Goal: Task Accomplishment & Management: Manage account settings

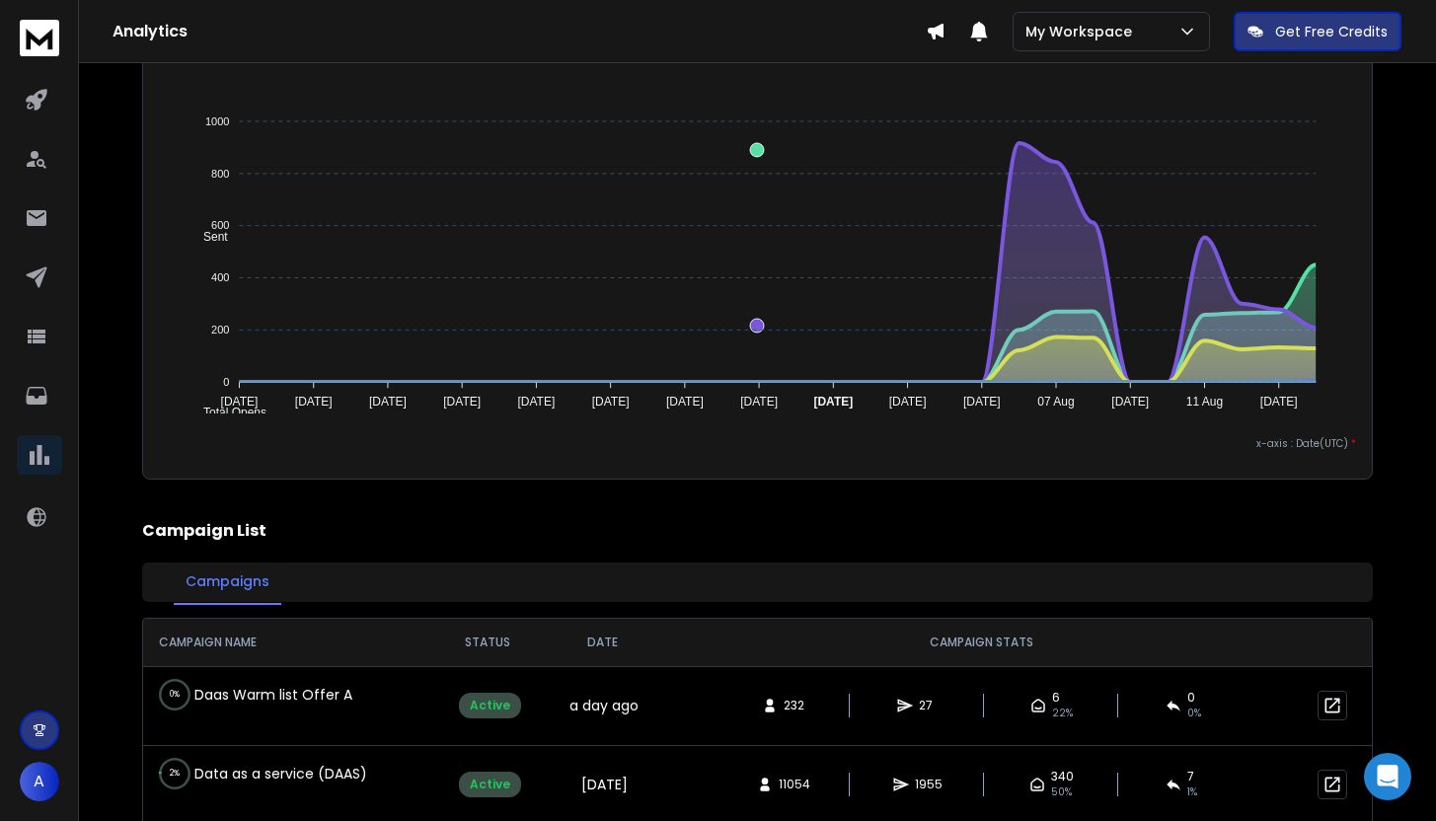
scroll to position [373, 0]
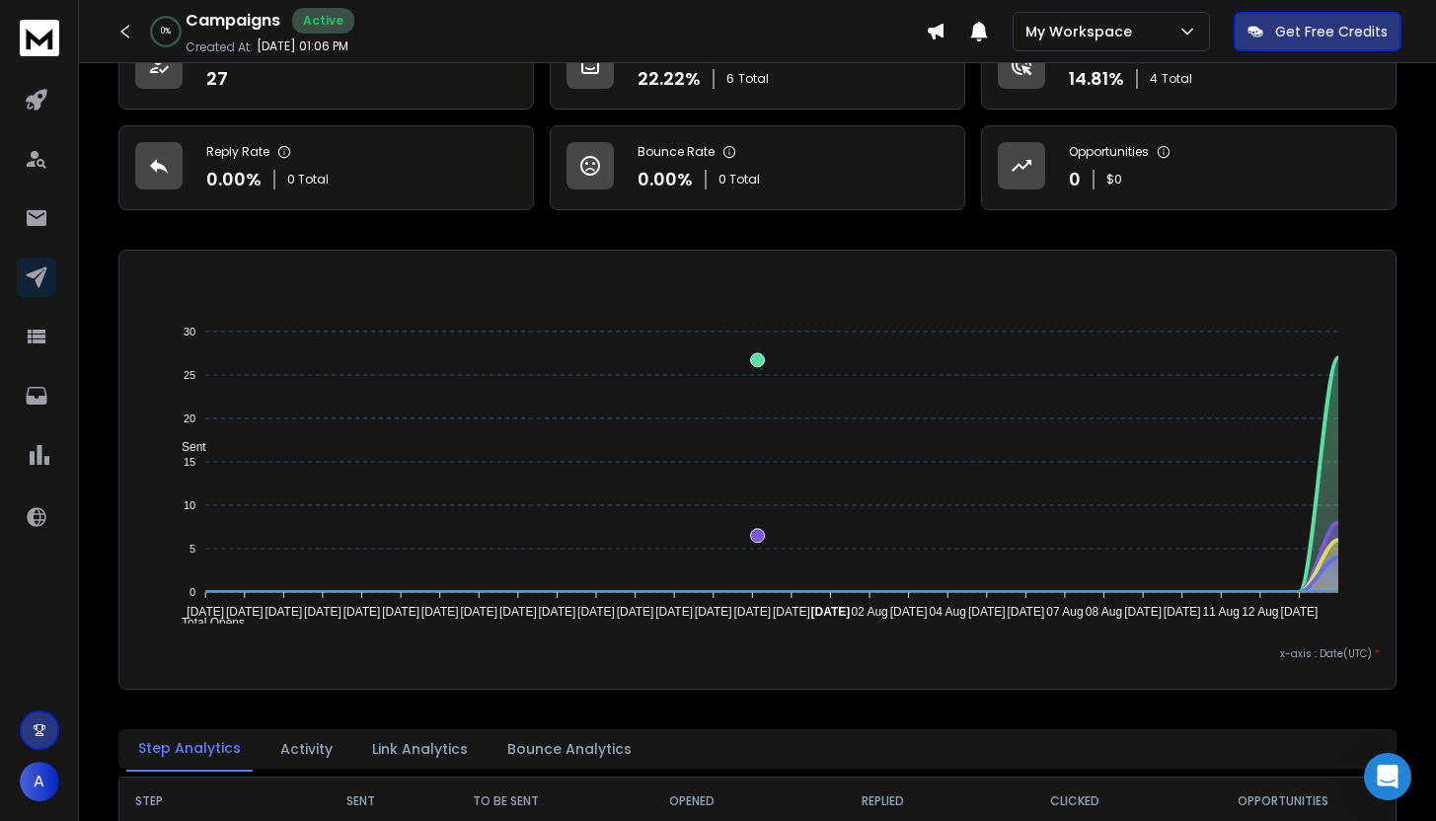
scroll to position [412, 0]
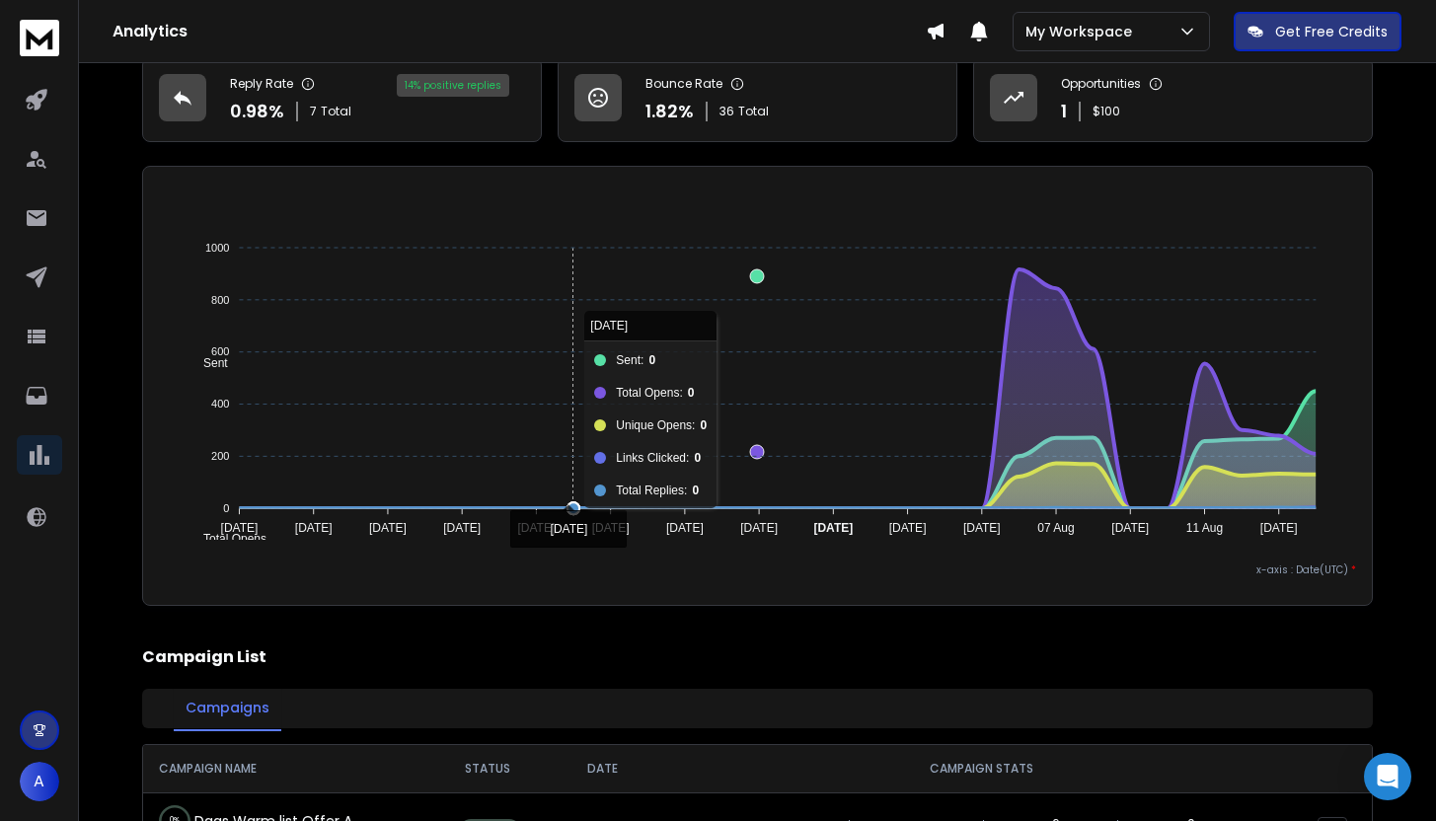
scroll to position [373, 0]
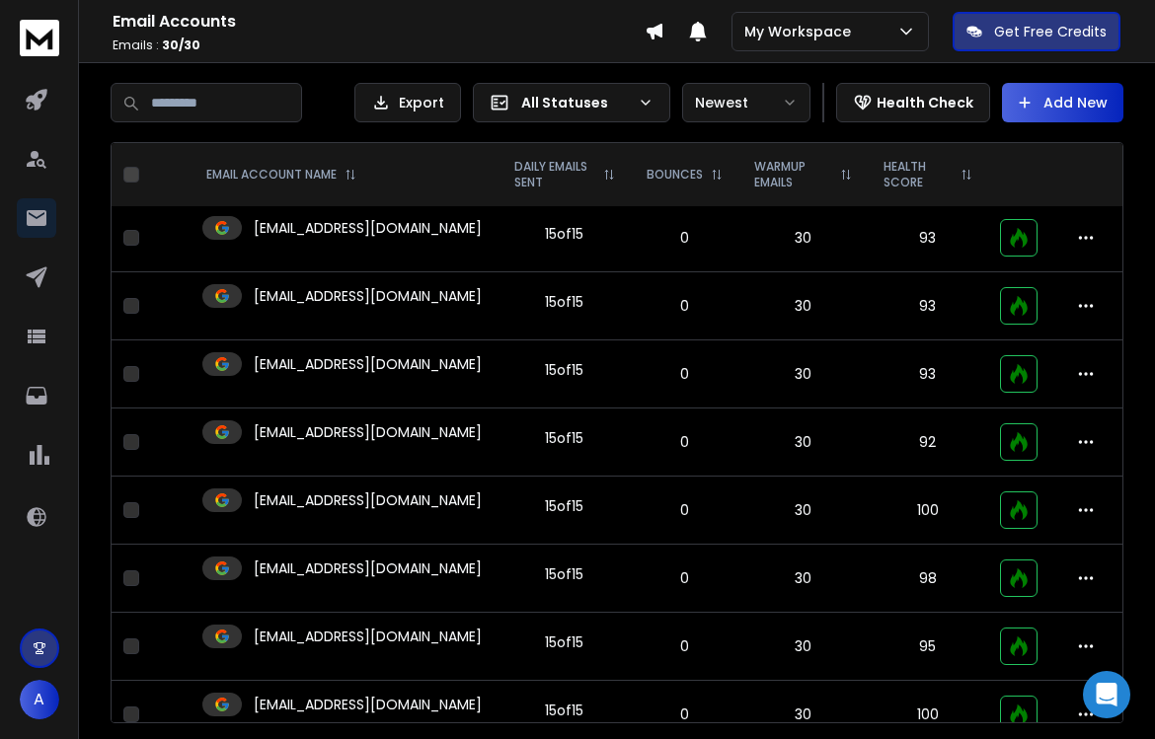
scroll to position [1440, 0]
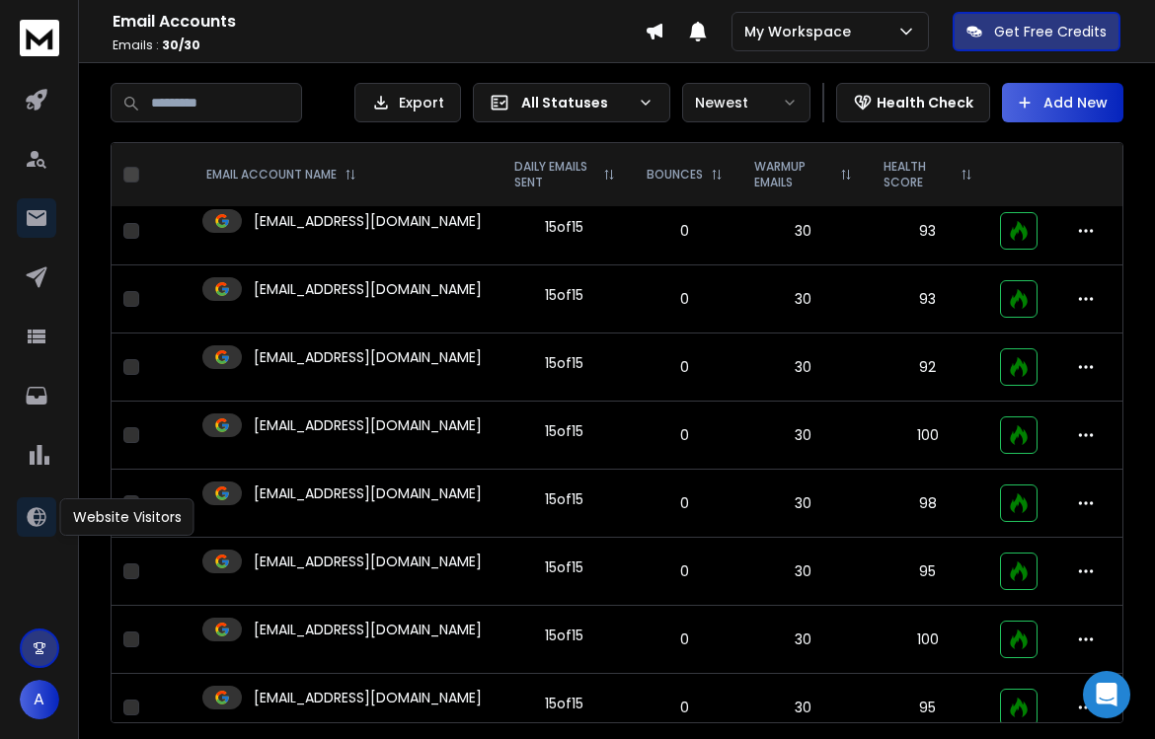
click at [38, 525] on icon at bounding box center [37, 517] width 20 height 20
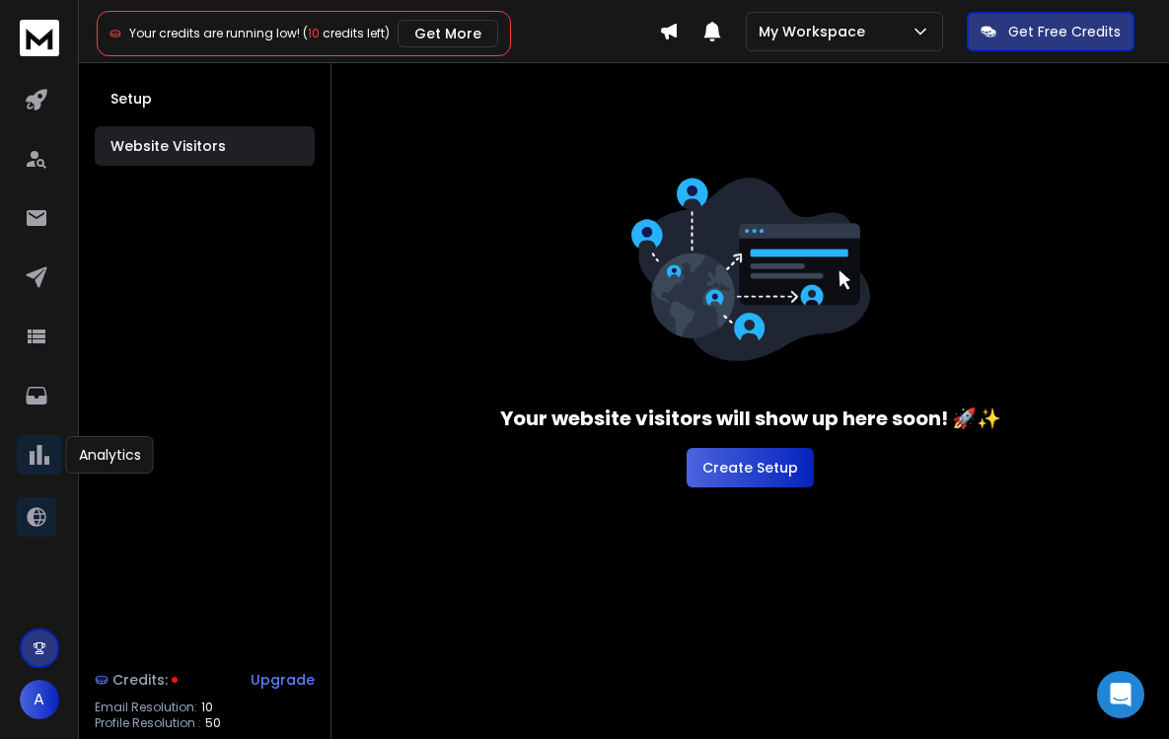
click at [31, 452] on icon at bounding box center [40, 455] width 20 height 20
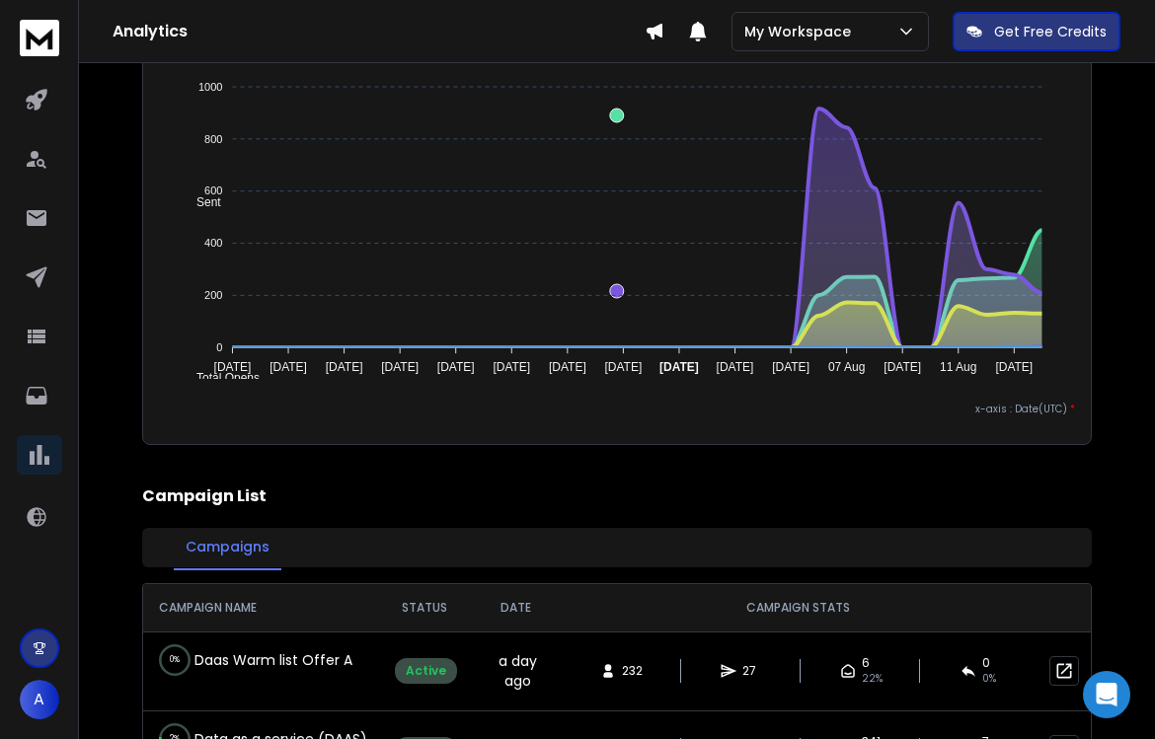
scroll to position [510, 0]
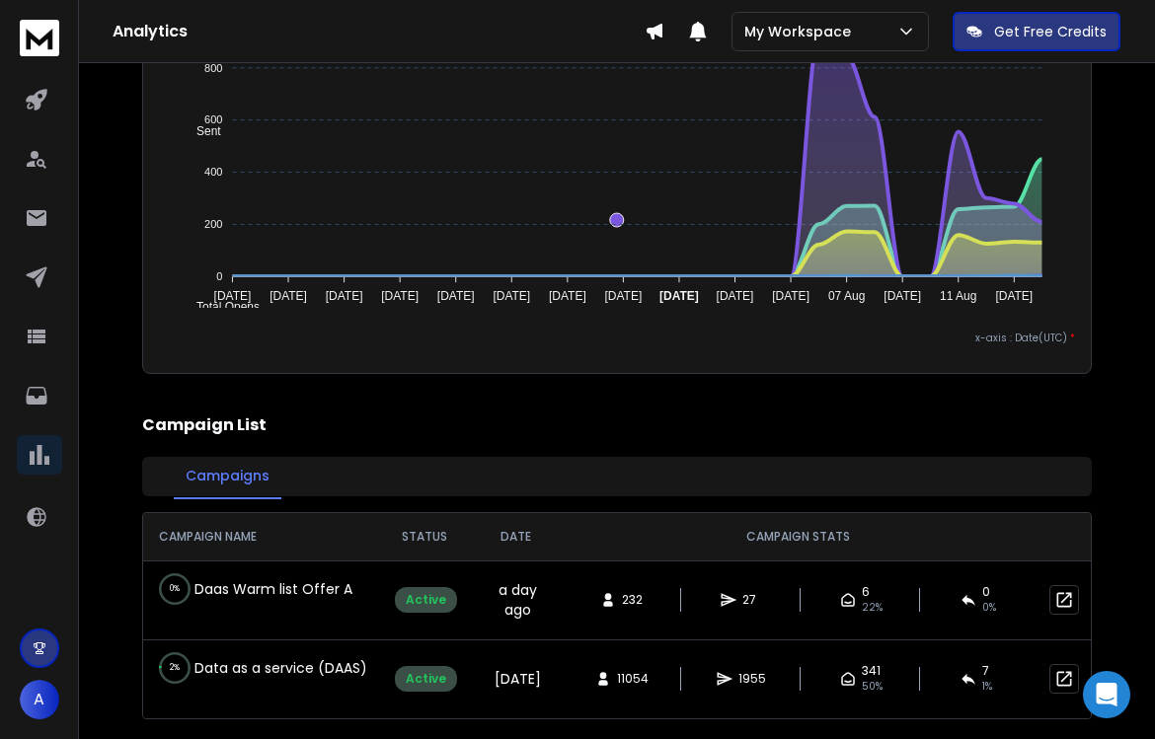
click at [1066, 611] on link at bounding box center [1064, 600] width 30 height 30
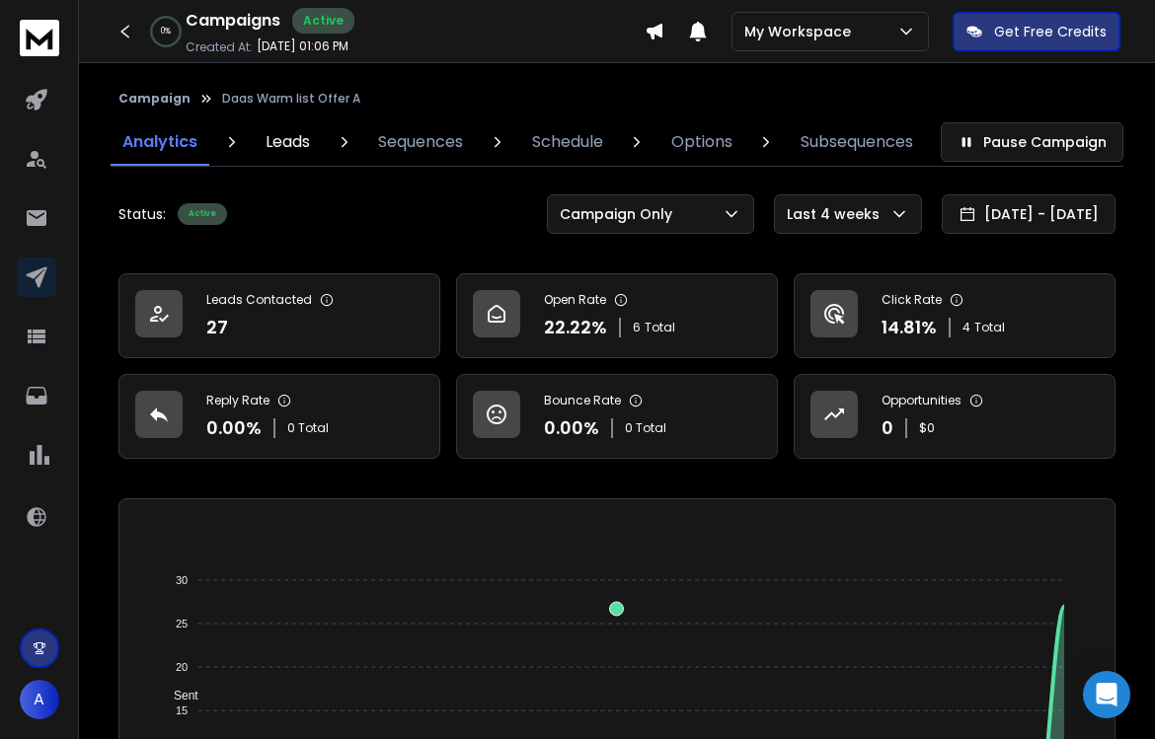
click at [305, 144] on p "Leads" at bounding box center [287, 142] width 44 height 24
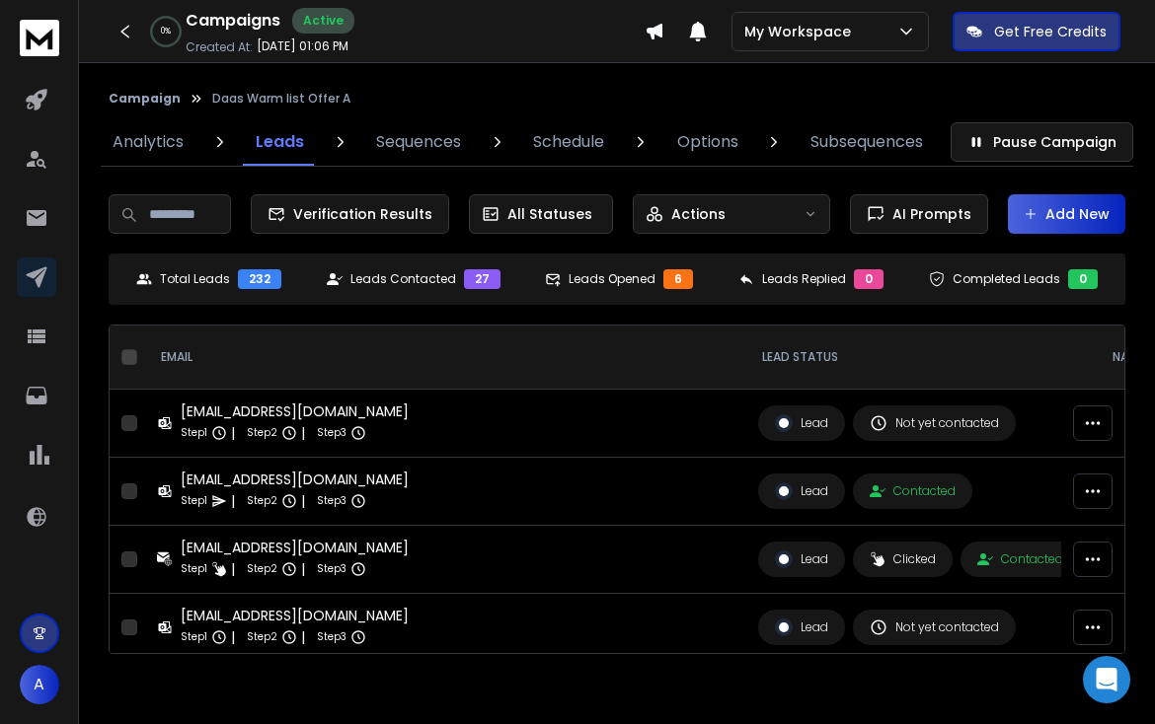
click at [1047, 221] on button "Add New" at bounding box center [1066, 213] width 117 height 39
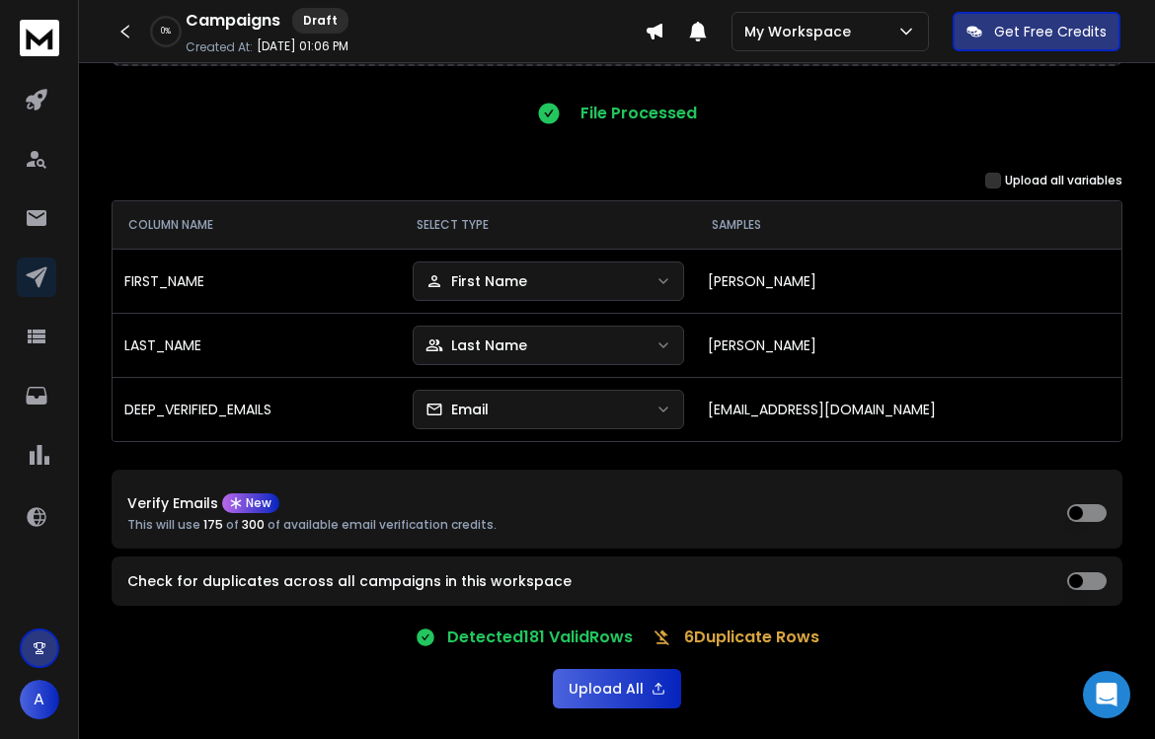
scroll to position [175, 0]
click at [1087, 580] on button "Check for duplicates across all campaigns in this workspace" at bounding box center [1086, 581] width 39 height 18
click at [624, 689] on button "Upload All" at bounding box center [617, 688] width 128 height 39
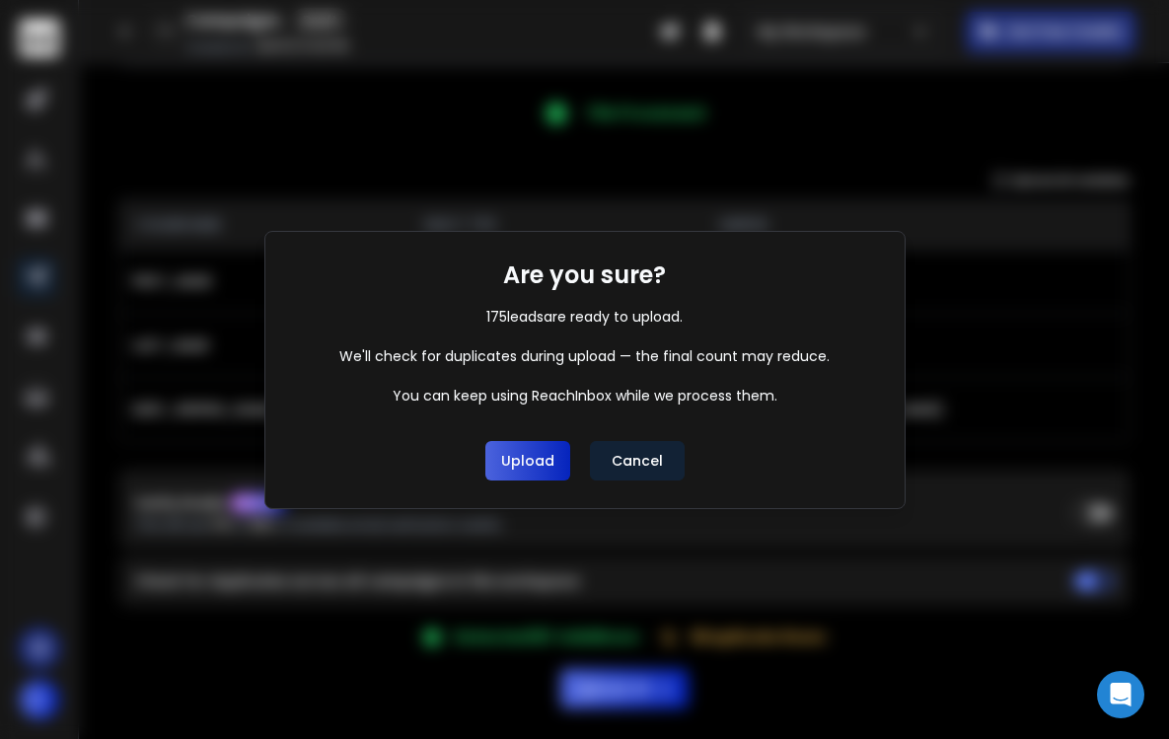
click at [533, 469] on button "Upload" at bounding box center [528, 460] width 85 height 39
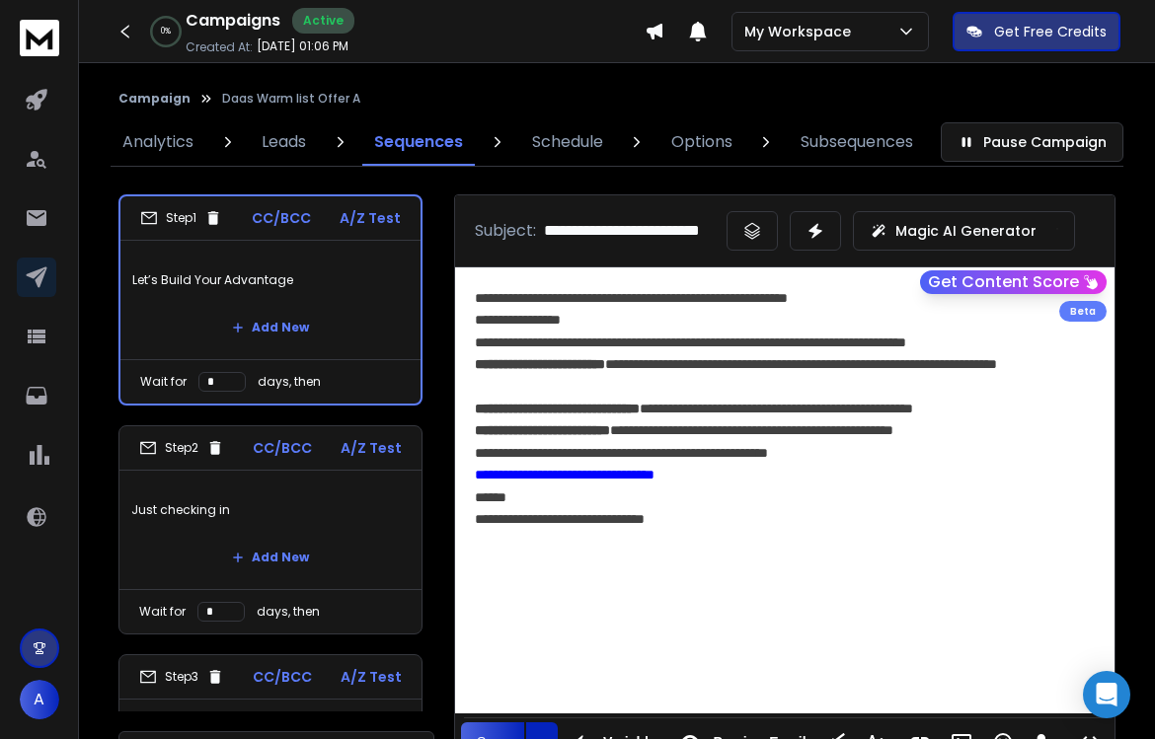
click at [396, 538] on div "Add New" at bounding box center [270, 557] width 278 height 39
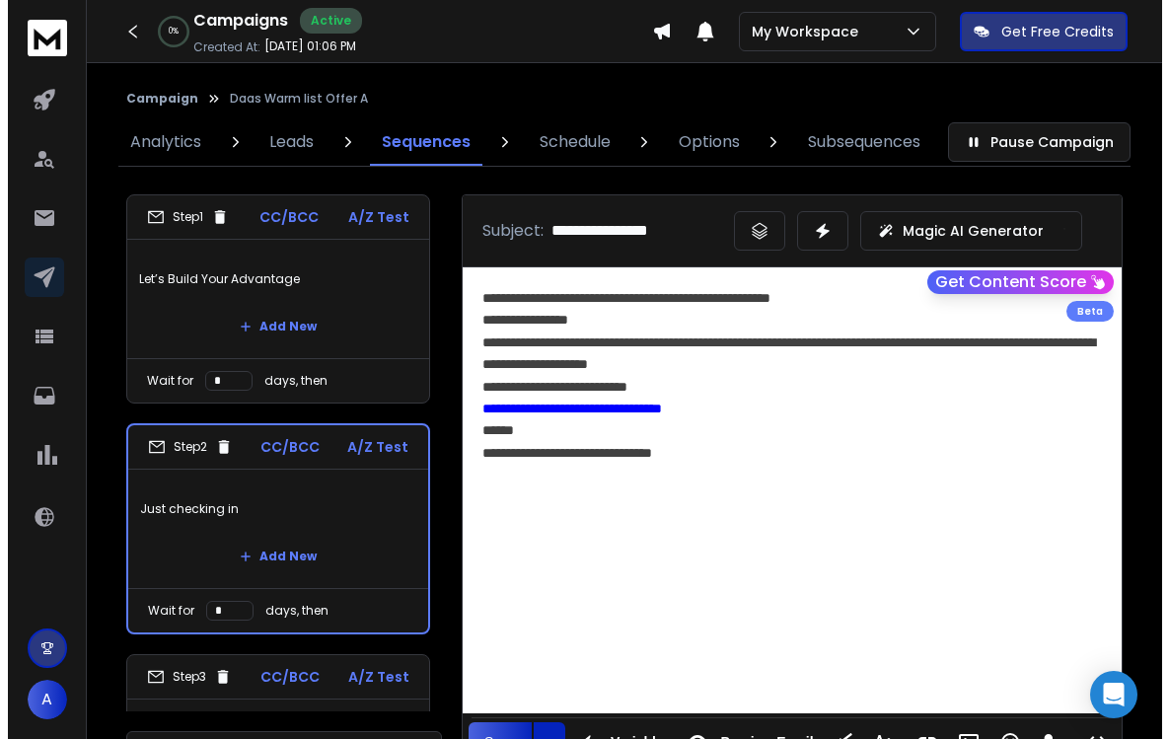
scroll to position [107, 0]
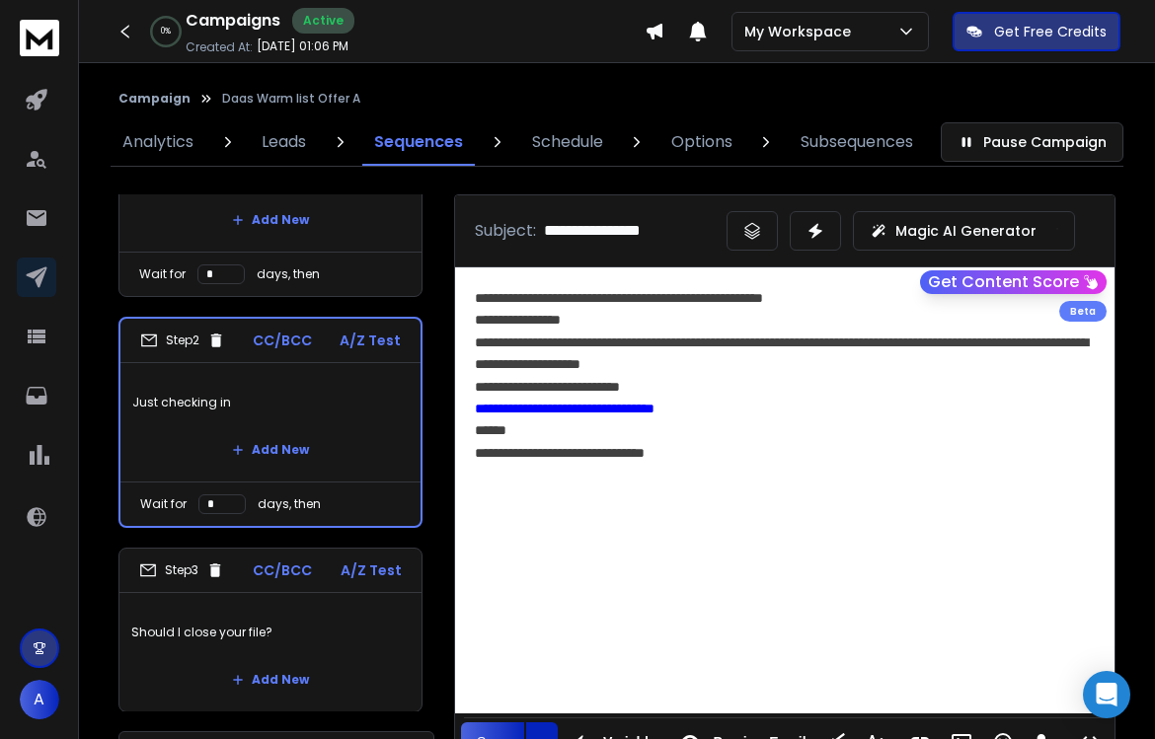
click at [382, 656] on p "Should I close your file?" at bounding box center [270, 632] width 278 height 55
type input "**********"
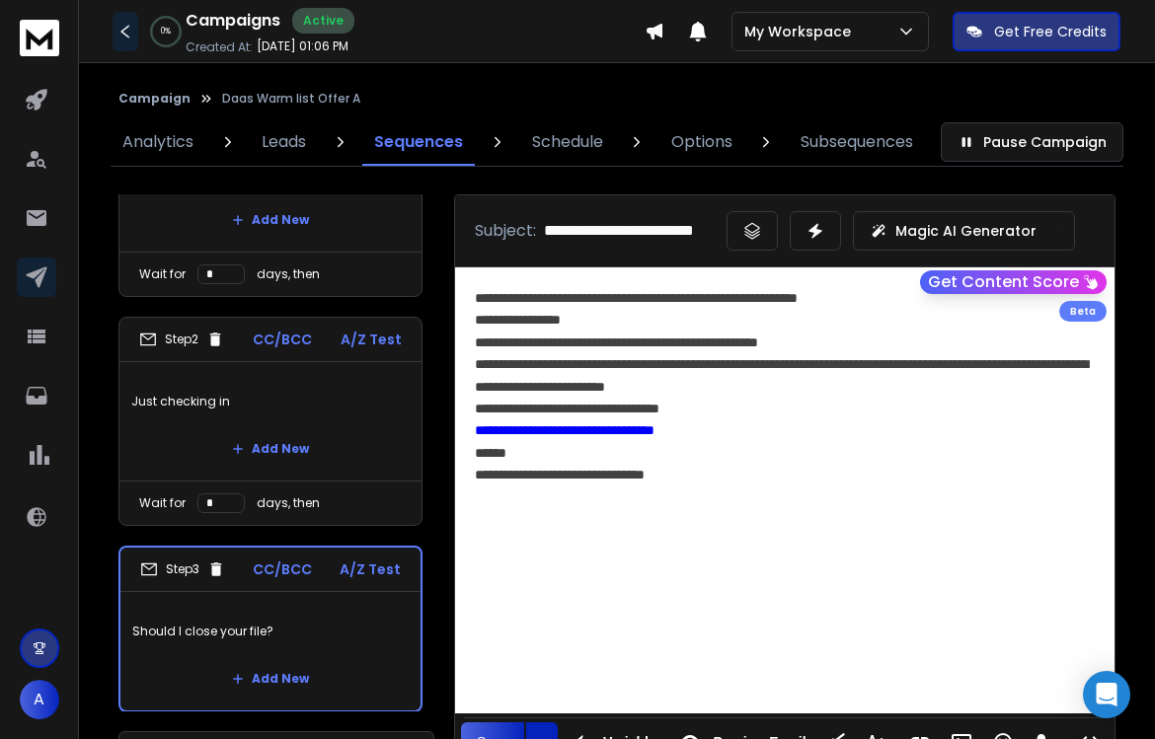
click at [124, 23] on icon at bounding box center [125, 32] width 18 height 18
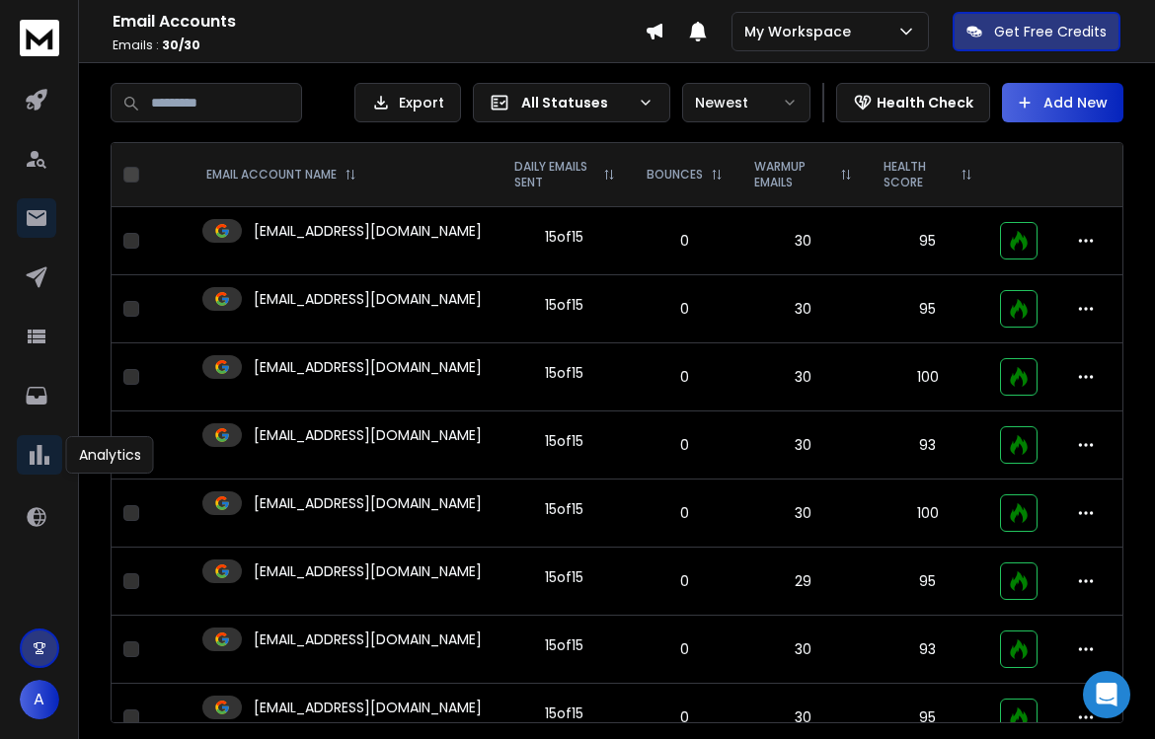
click at [33, 445] on icon at bounding box center [40, 455] width 30 height 30
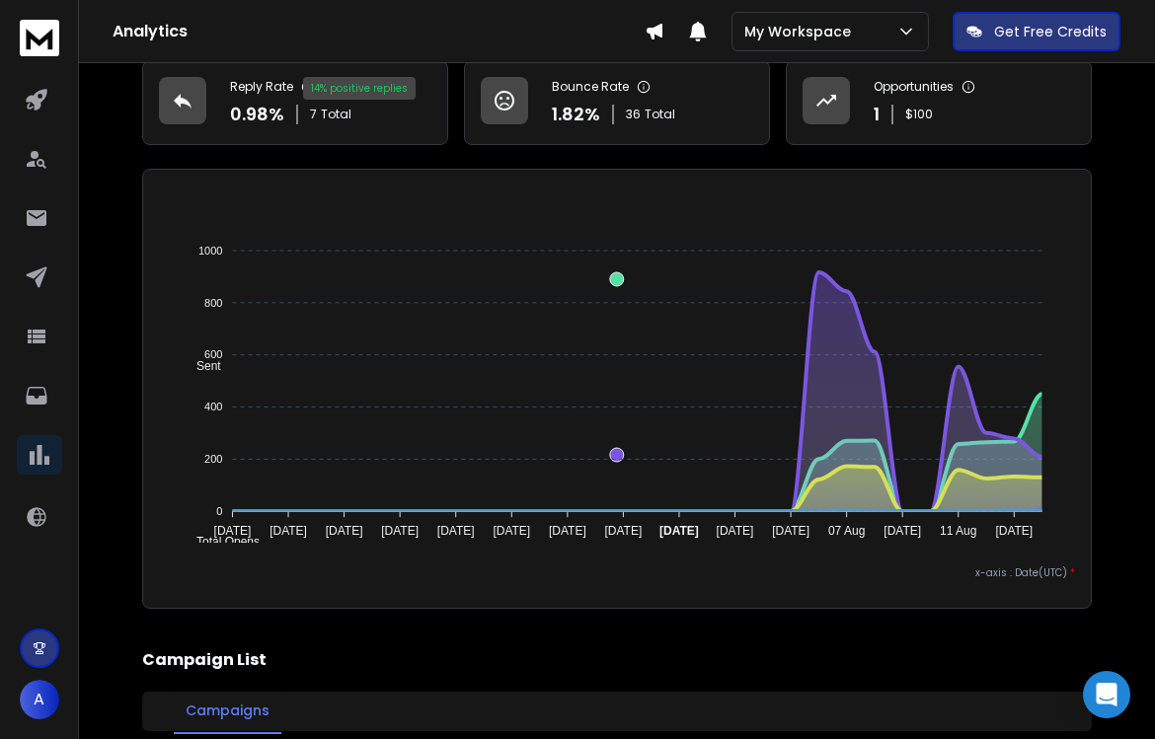
scroll to position [510, 0]
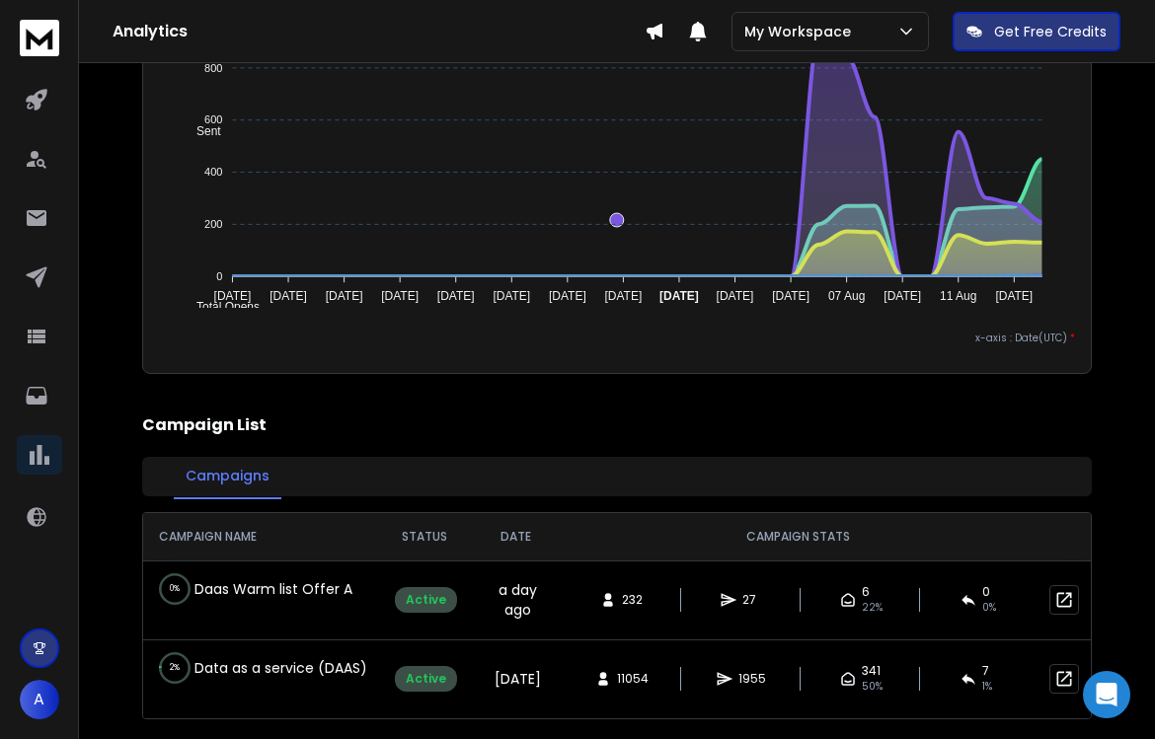
click at [1072, 593] on icon at bounding box center [1064, 600] width 20 height 20
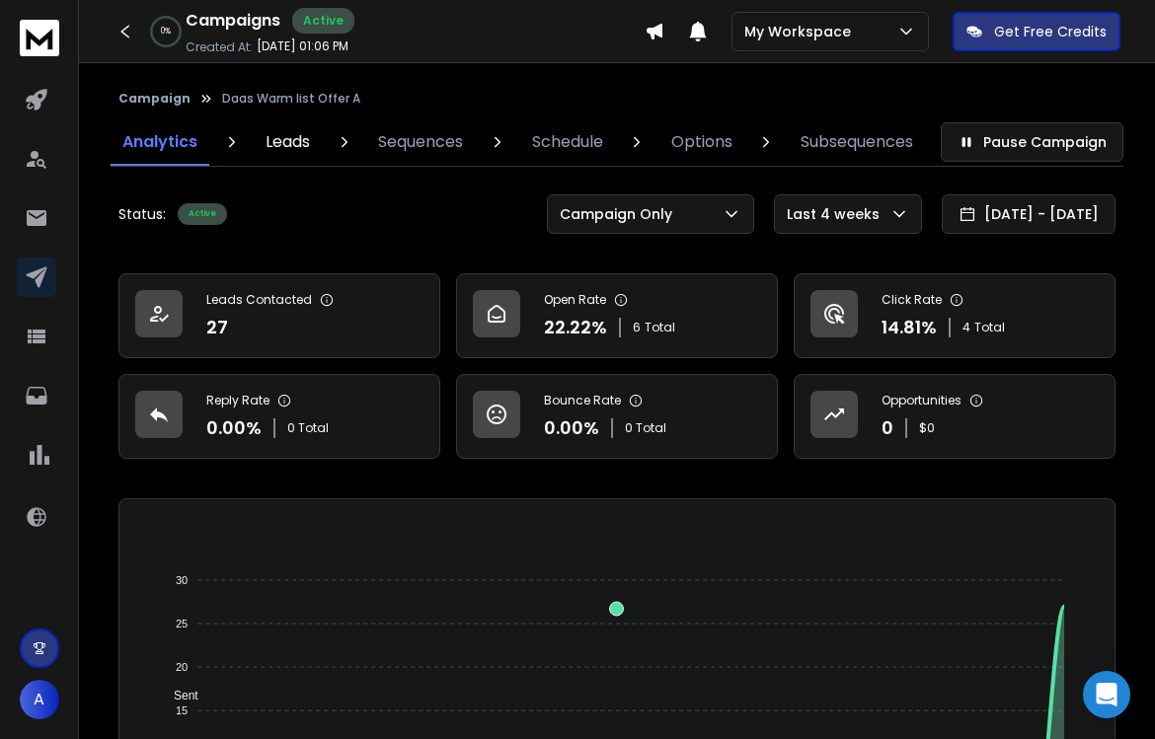
click at [258, 142] on link "Leads" at bounding box center [288, 141] width 68 height 47
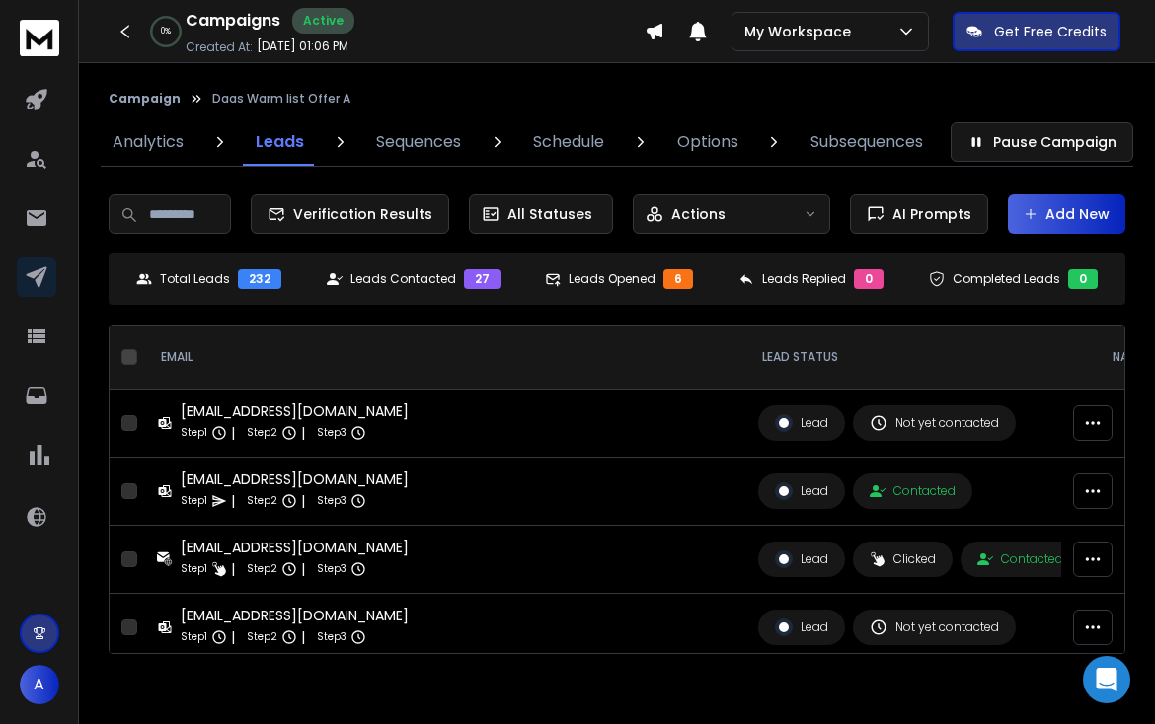
click at [1055, 223] on button "Add New" at bounding box center [1066, 213] width 117 height 39
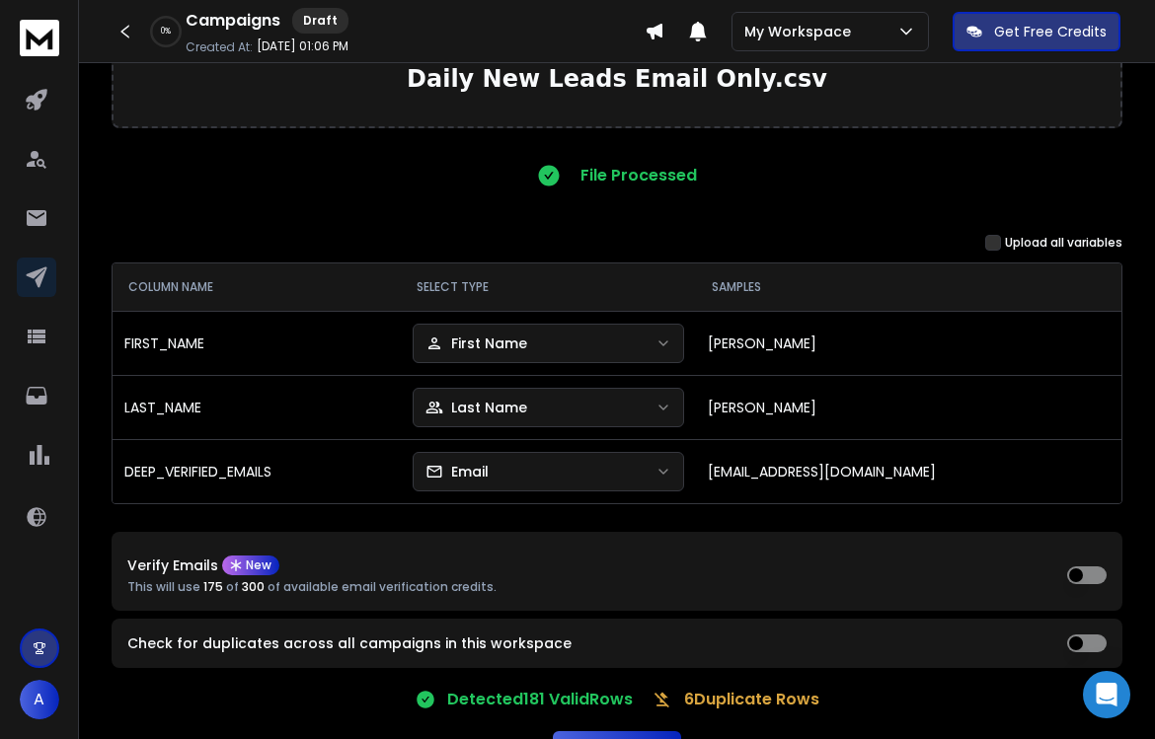
scroll to position [175, 0]
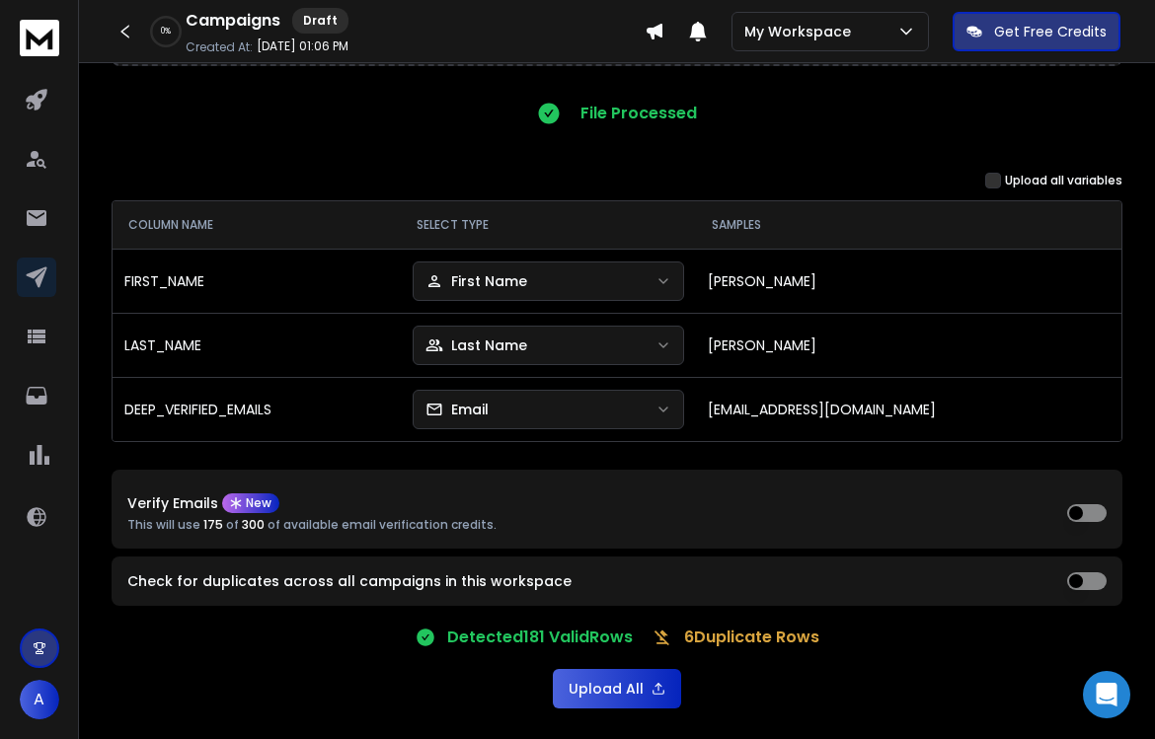
click at [1096, 580] on button "Check for duplicates across all campaigns in this workspace" at bounding box center [1086, 581] width 39 height 18
click at [622, 676] on button "Upload All" at bounding box center [617, 688] width 128 height 39
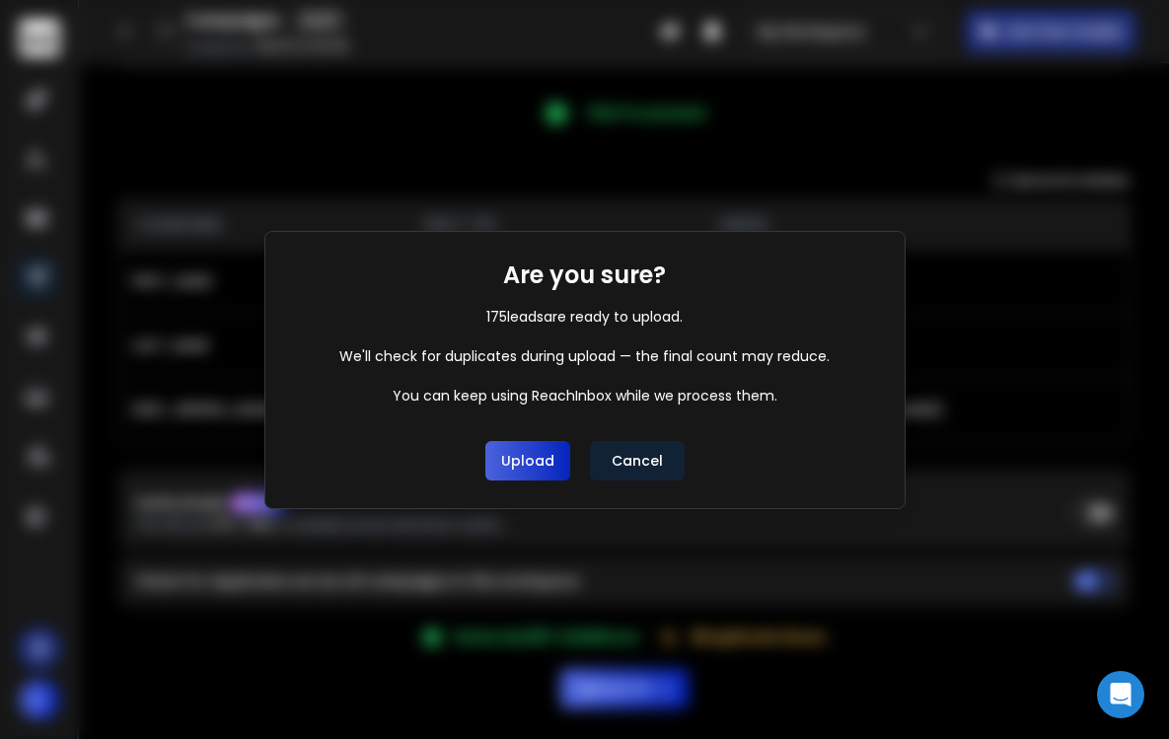
click at [528, 467] on button "Upload" at bounding box center [528, 460] width 85 height 39
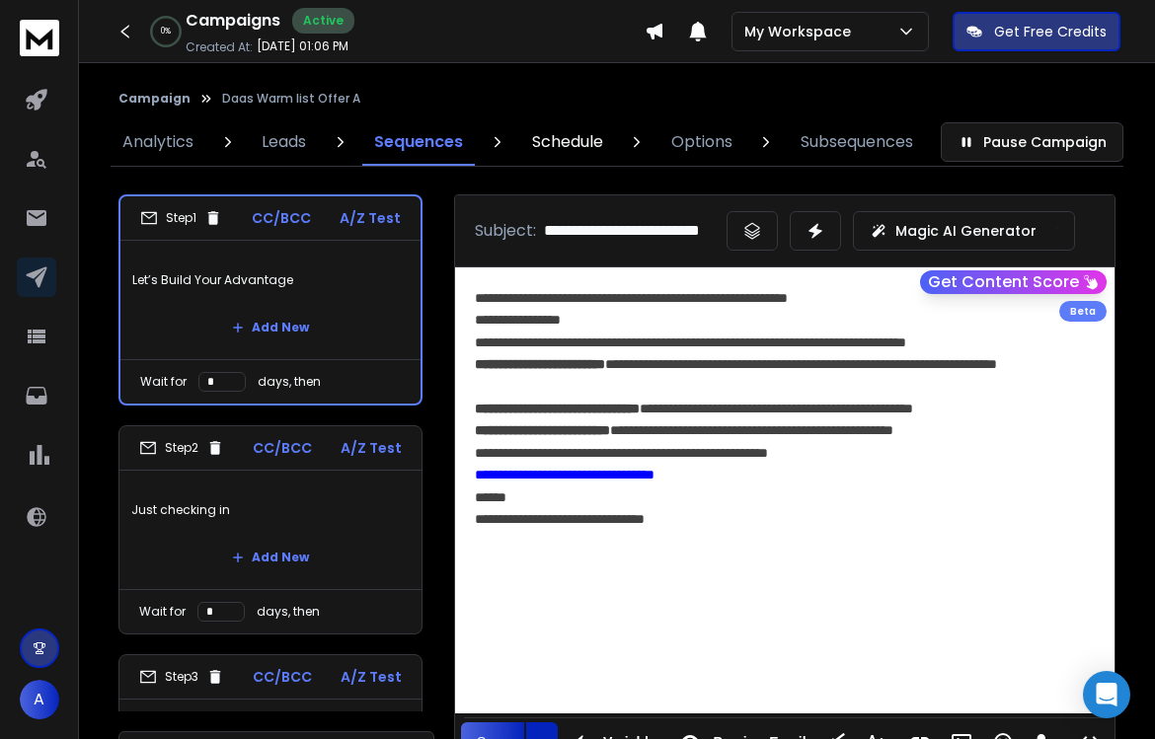
click at [582, 147] on p "Schedule" at bounding box center [567, 142] width 71 height 24
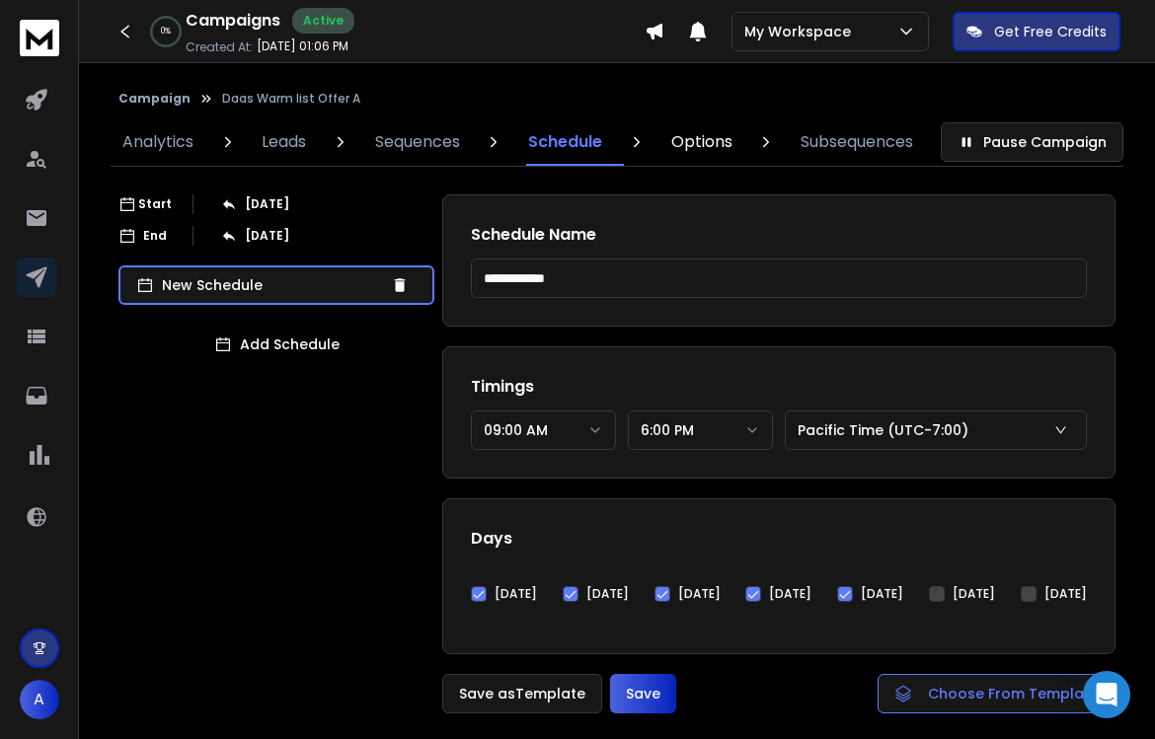
click at [704, 144] on p "Options" at bounding box center [701, 142] width 61 height 24
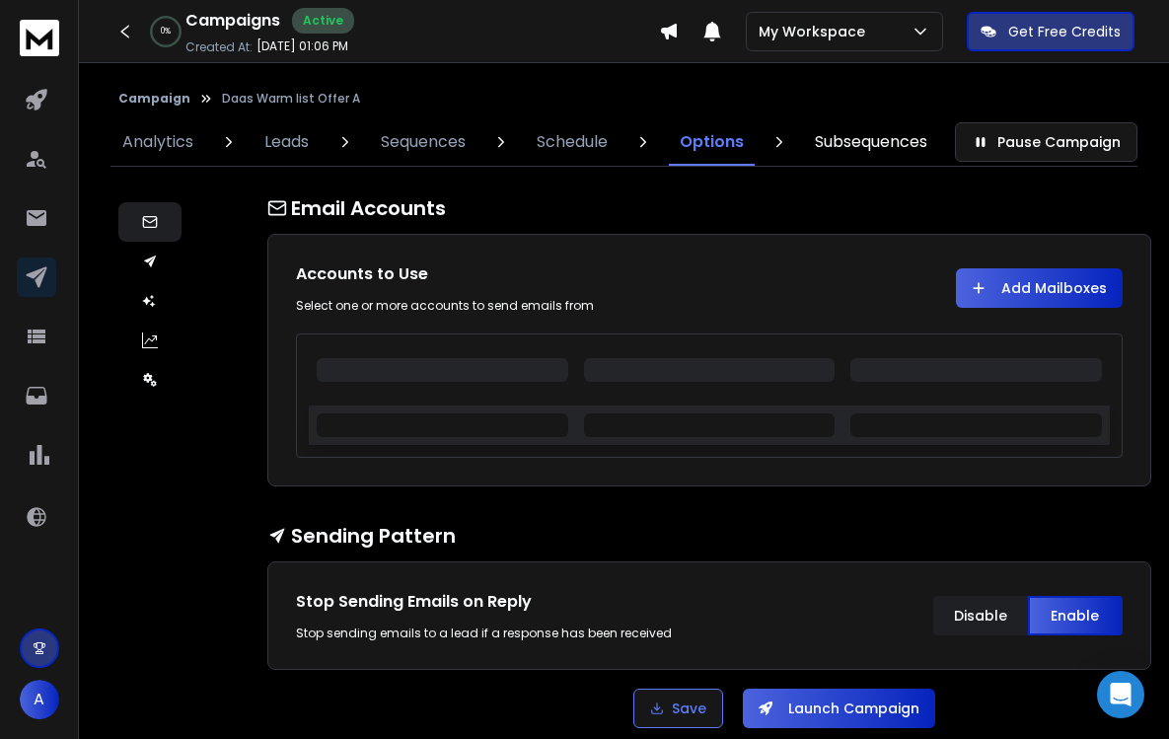
click at [858, 143] on p "Subsequences" at bounding box center [871, 142] width 112 height 24
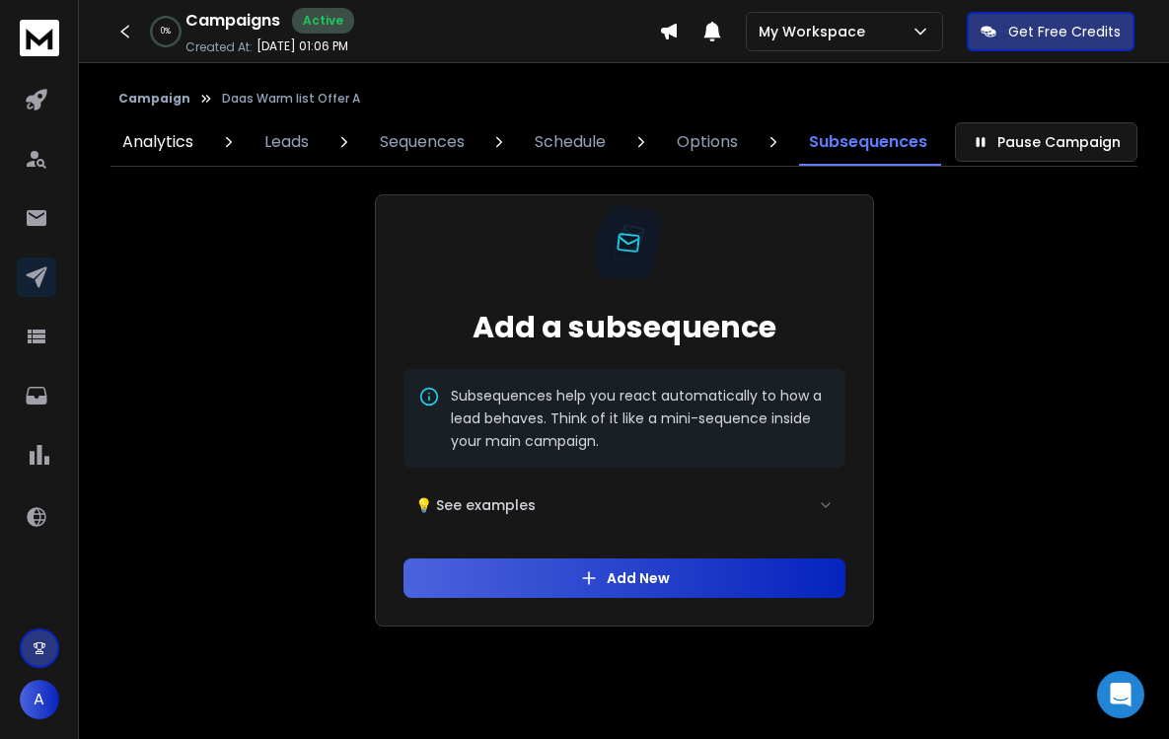
click at [166, 152] on p "Analytics" at bounding box center [157, 142] width 71 height 24
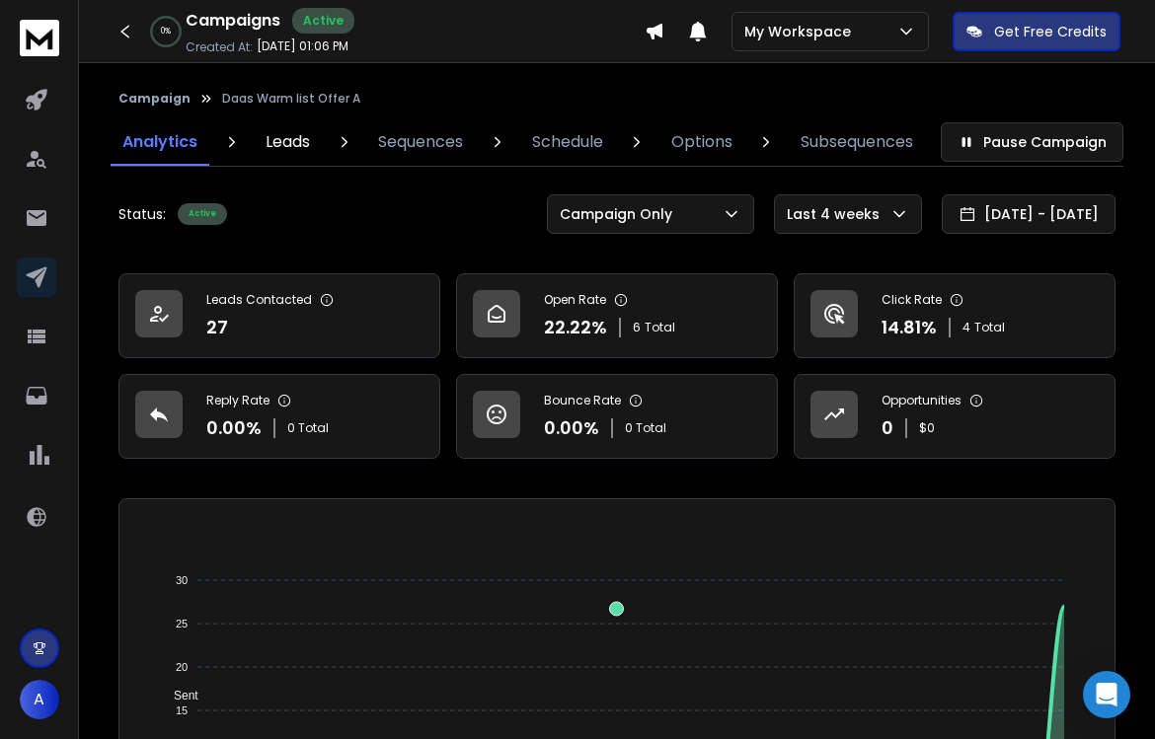
click at [300, 145] on p "Leads" at bounding box center [287, 142] width 44 height 24
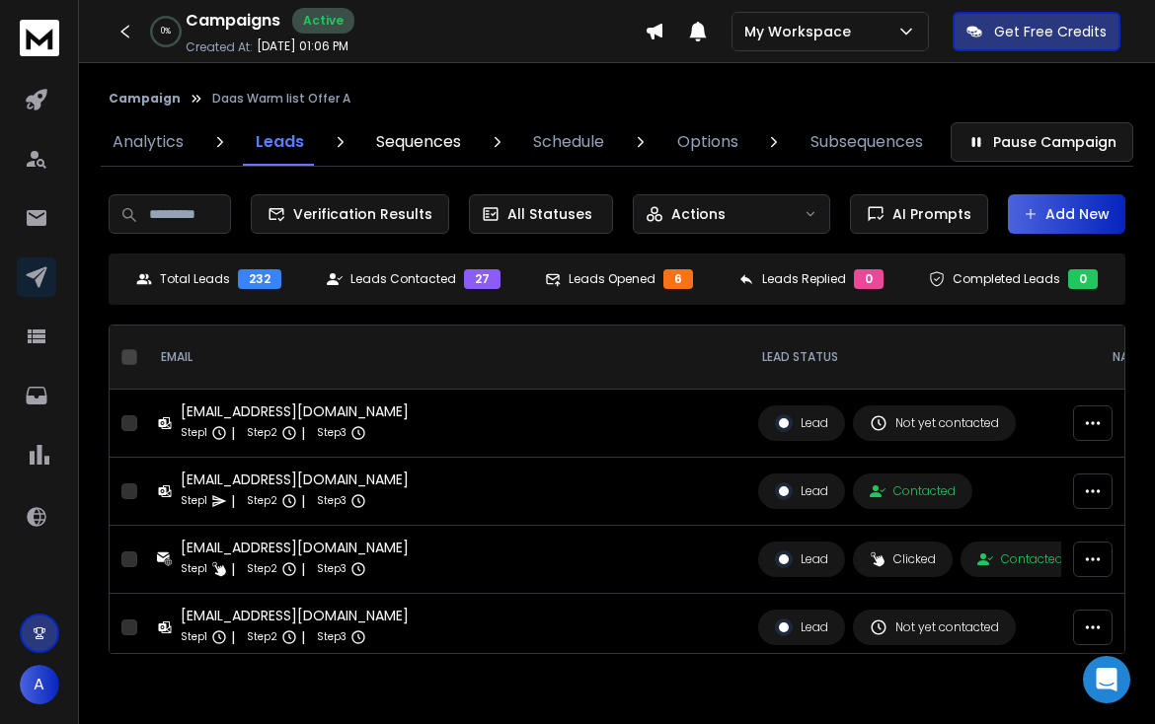
click at [434, 149] on p "Sequences" at bounding box center [418, 142] width 85 height 24
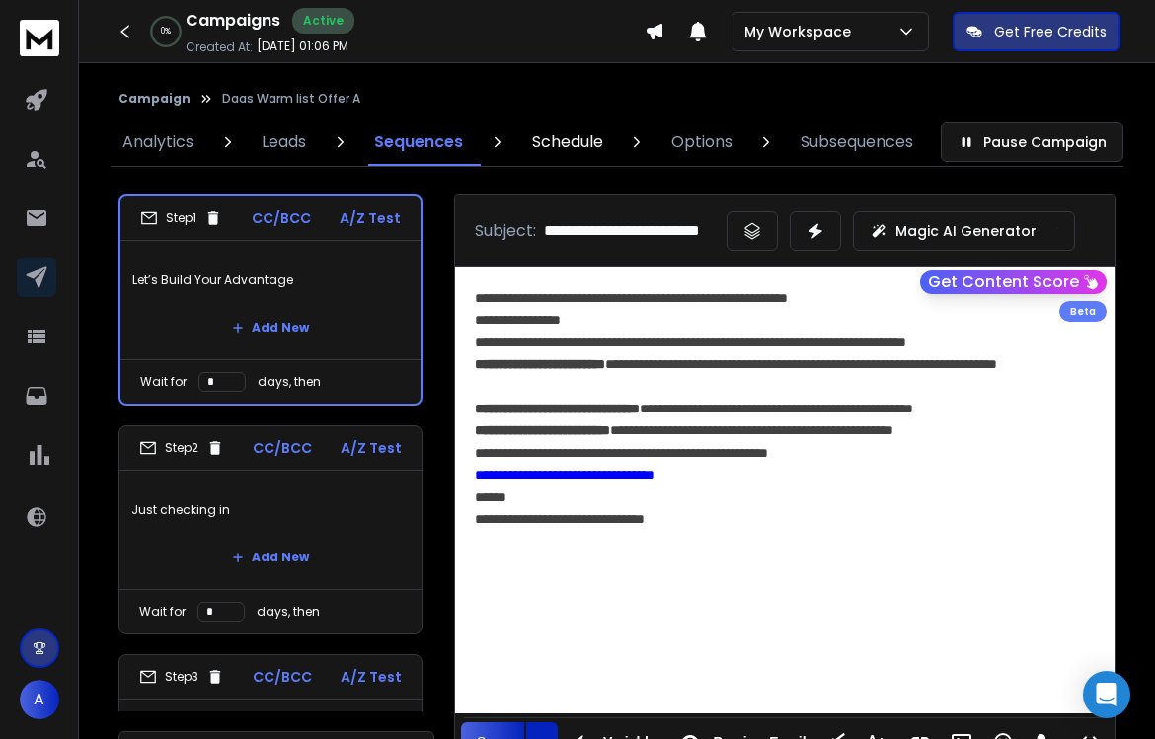
click at [523, 142] on link "Schedule" at bounding box center [567, 141] width 95 height 47
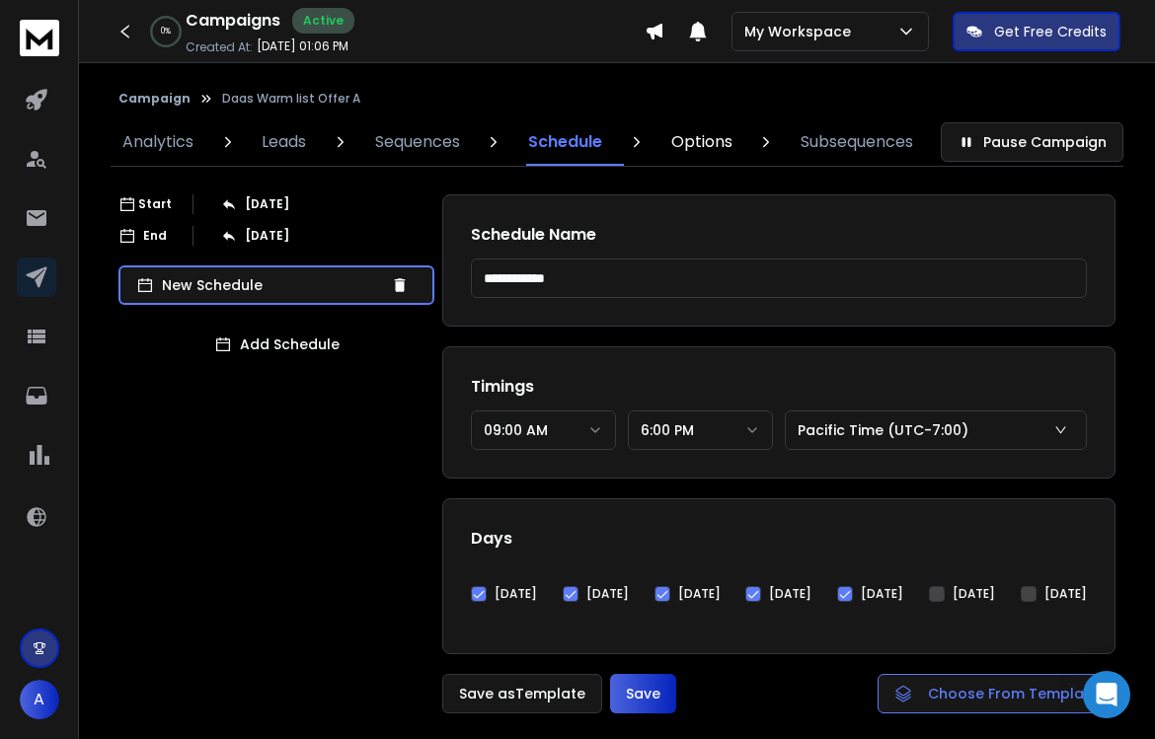
click at [718, 142] on p "Options" at bounding box center [701, 142] width 61 height 24
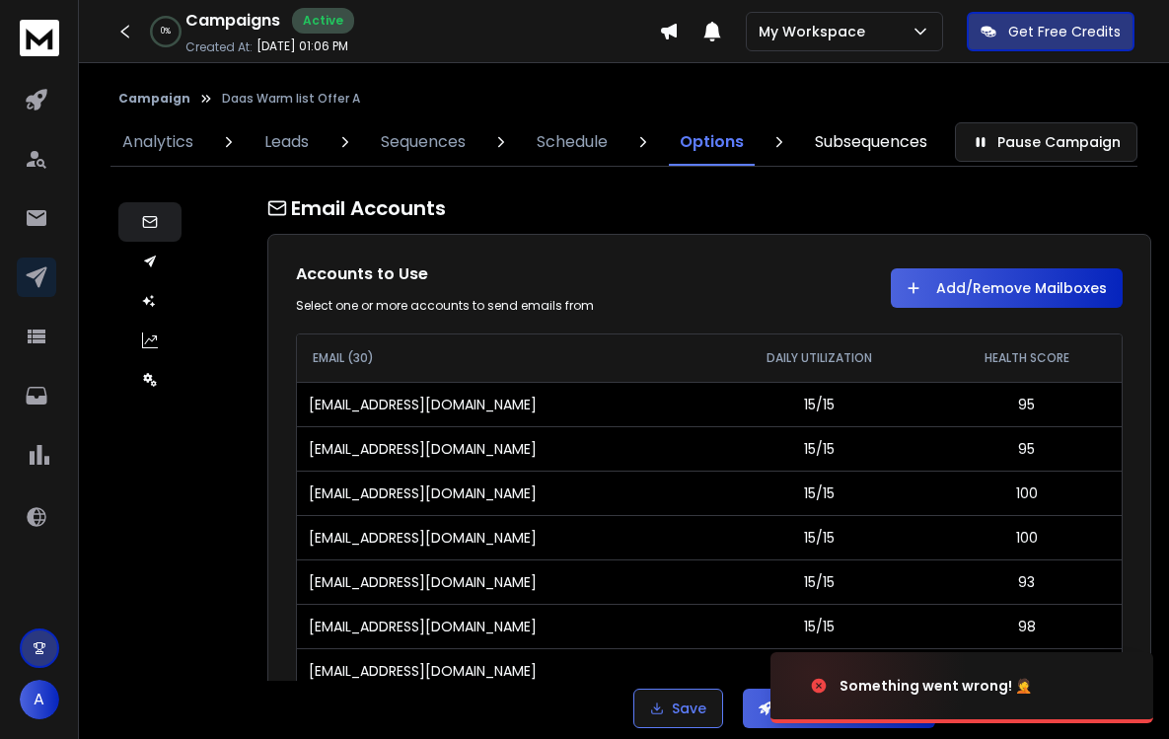
click at [850, 132] on p "Subsequences" at bounding box center [871, 142] width 112 height 24
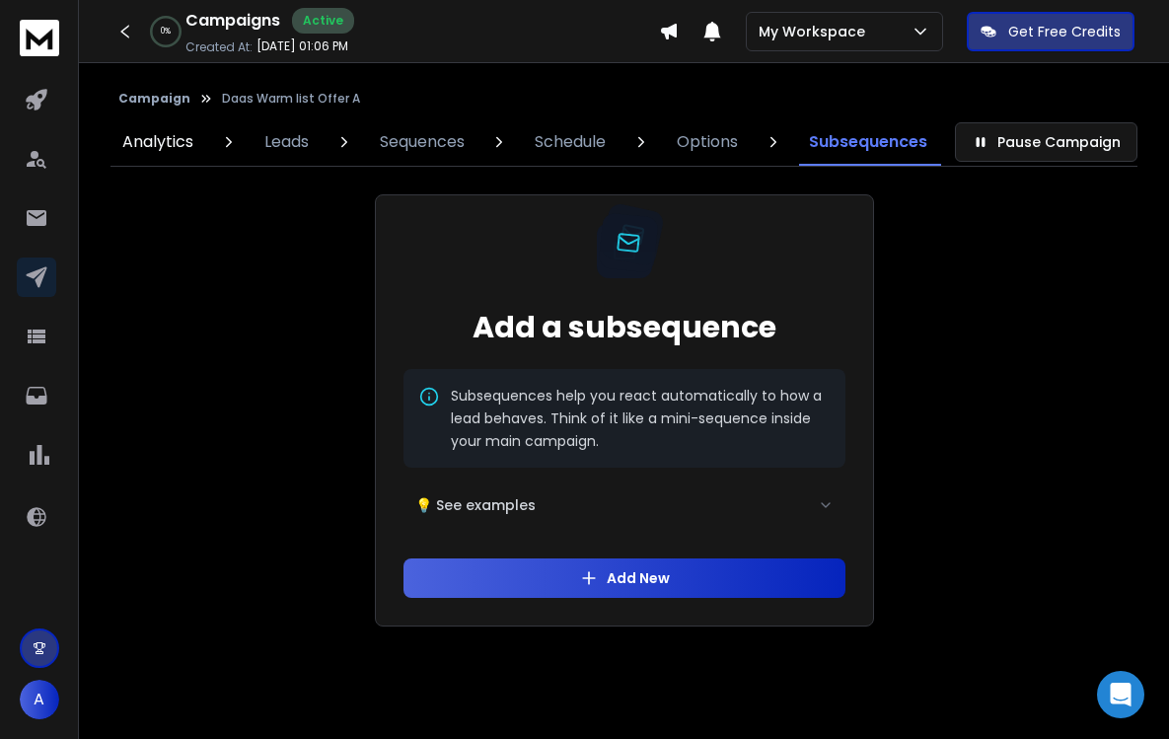
click at [146, 152] on p "Analytics" at bounding box center [157, 142] width 71 height 24
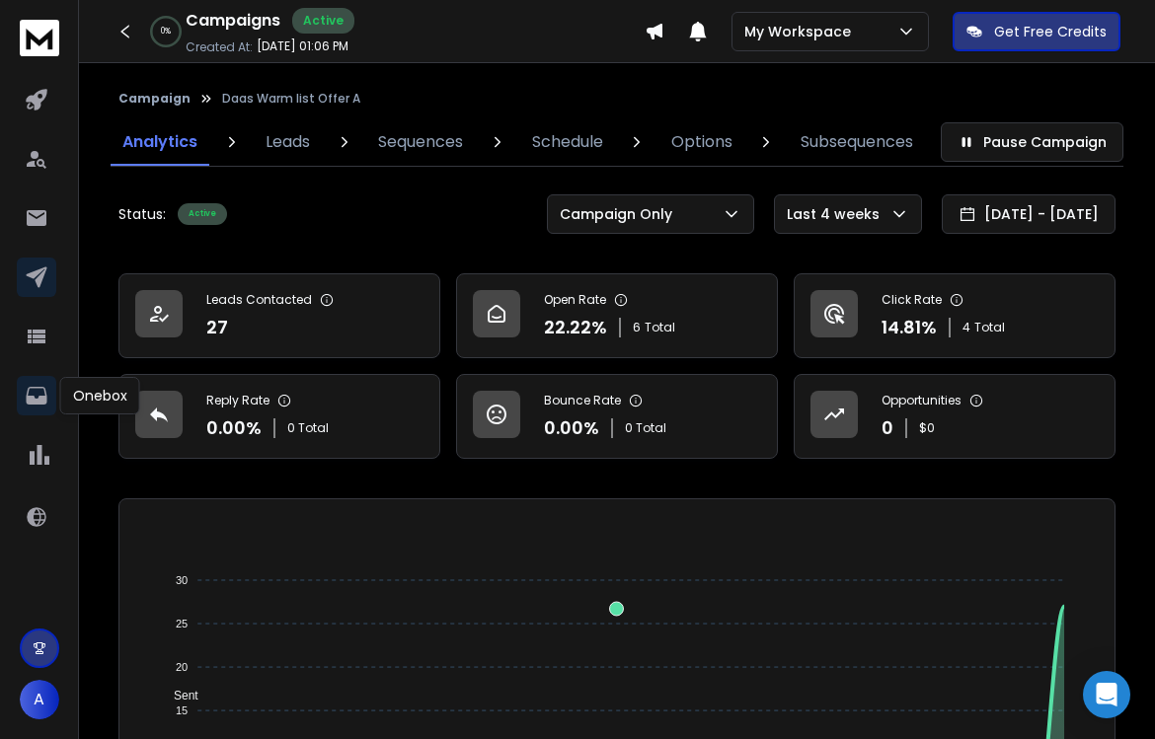
click at [41, 400] on icon at bounding box center [36, 396] width 21 height 18
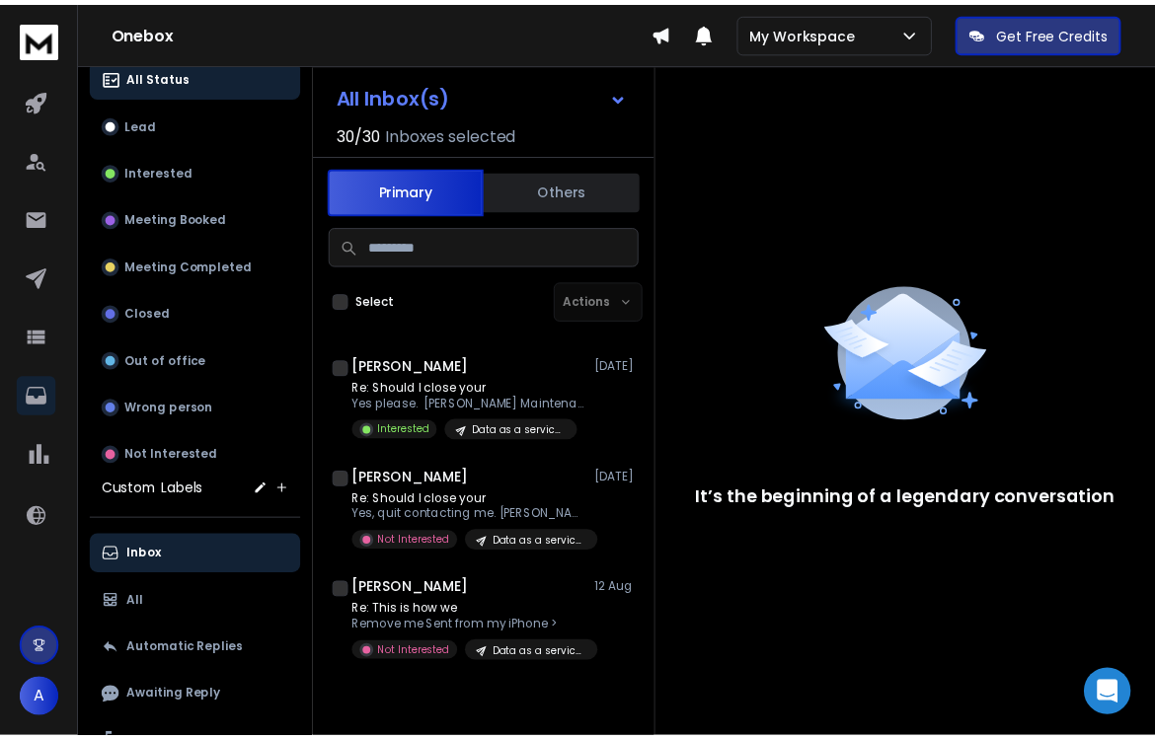
scroll to position [347, 0]
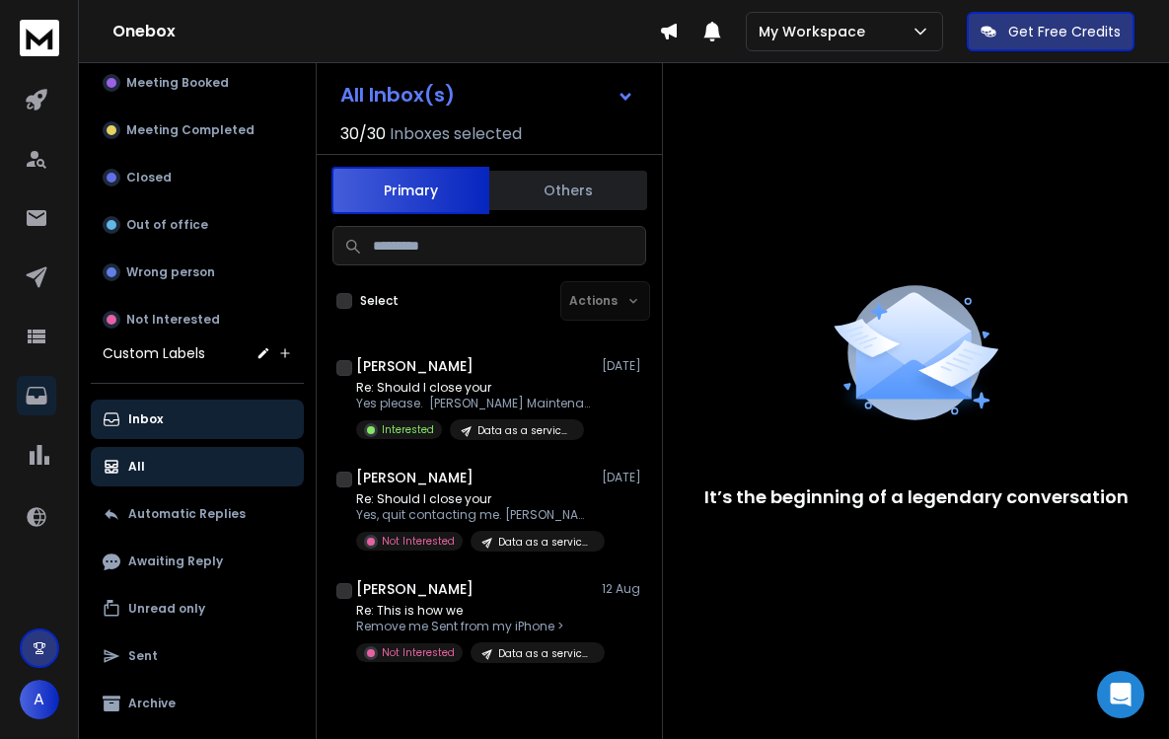
click at [248, 447] on button "All" at bounding box center [197, 466] width 213 height 39
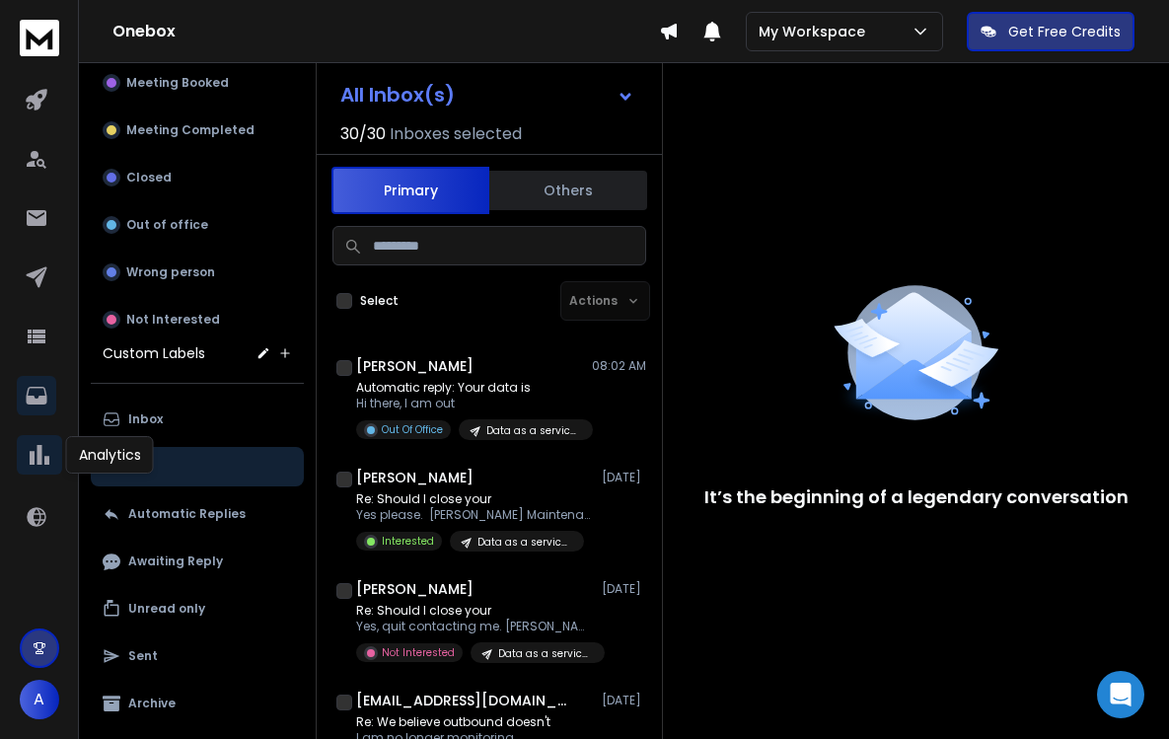
click at [30, 460] on icon at bounding box center [40, 455] width 20 height 20
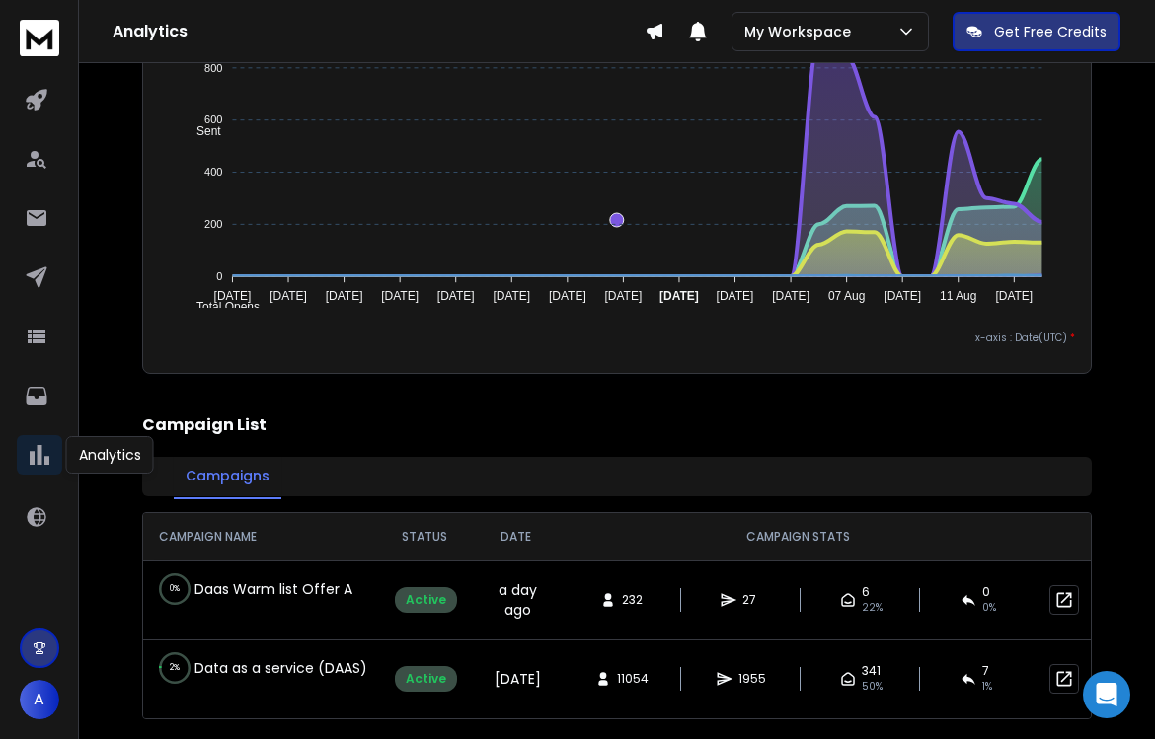
scroll to position [510, 0]
